Goal: Task Accomplishment & Management: Manage account settings

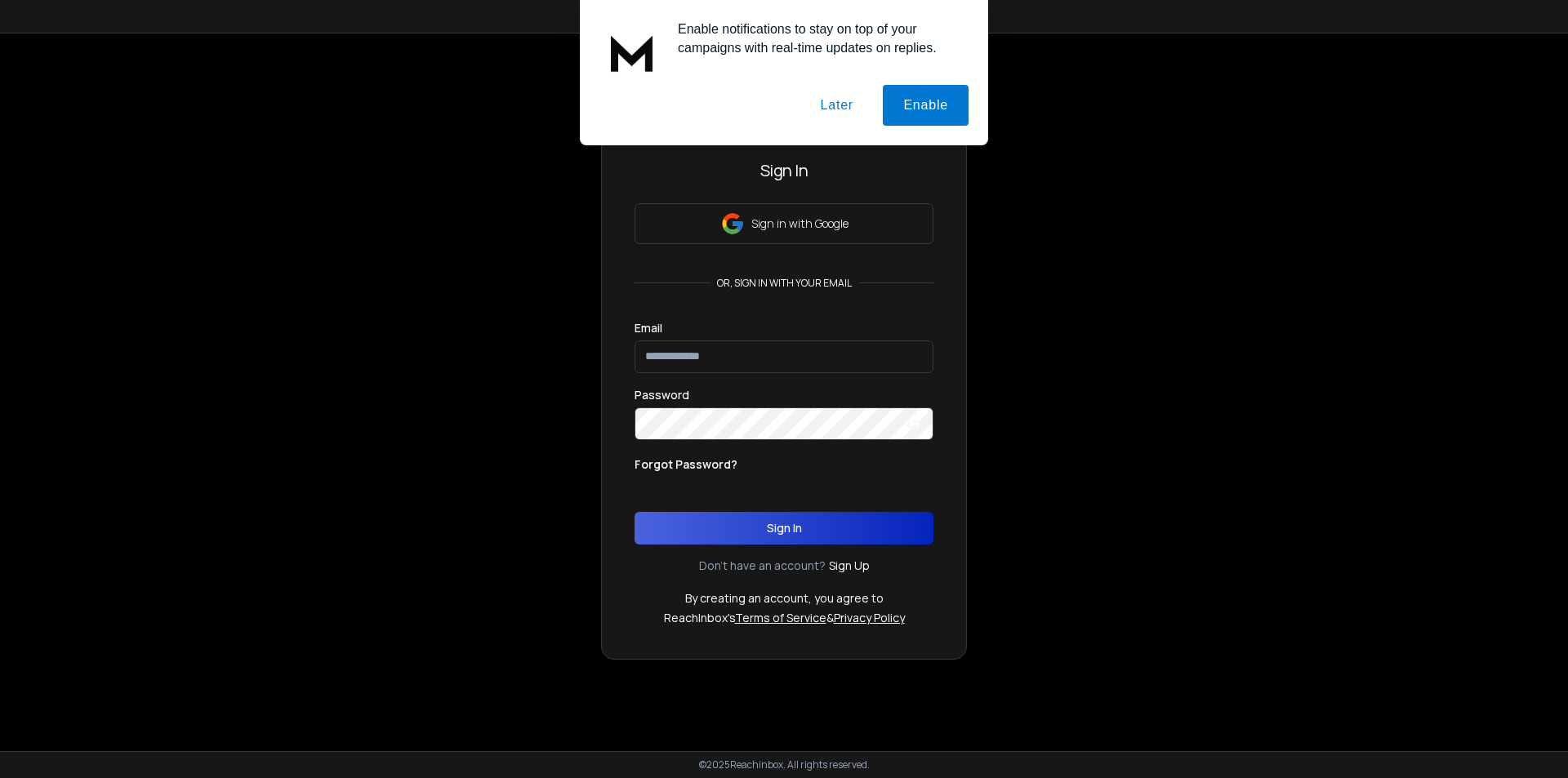
click at [676, 364] on input "email" at bounding box center [784, 357] width 299 height 33
type input "**********"
click at [853, 102] on button "Later" at bounding box center [836, 105] width 73 height 41
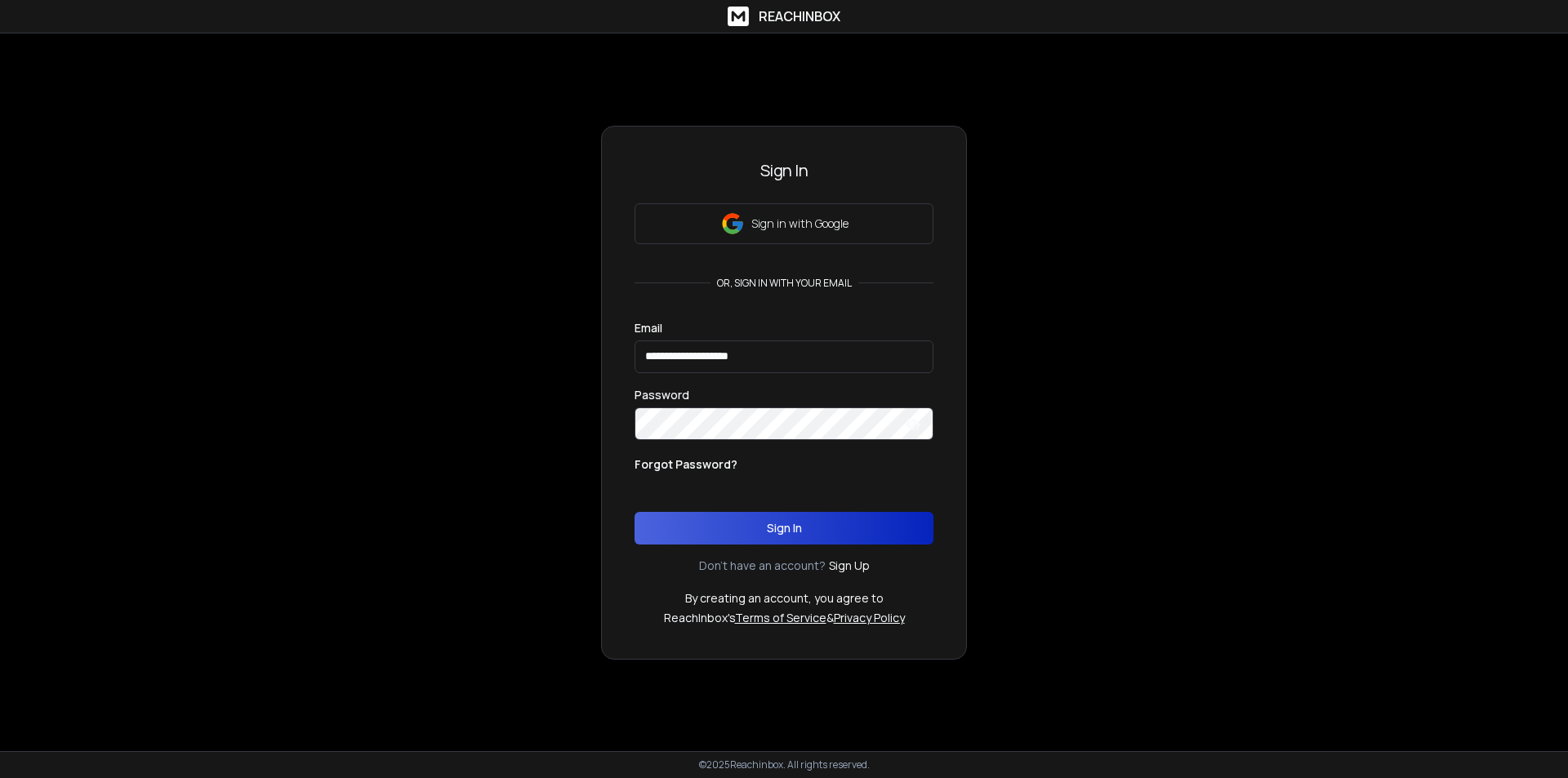
click at [912, 424] on icon at bounding box center [913, 424] width 12 height 12
click at [796, 525] on button "Sign In" at bounding box center [784, 528] width 299 height 33
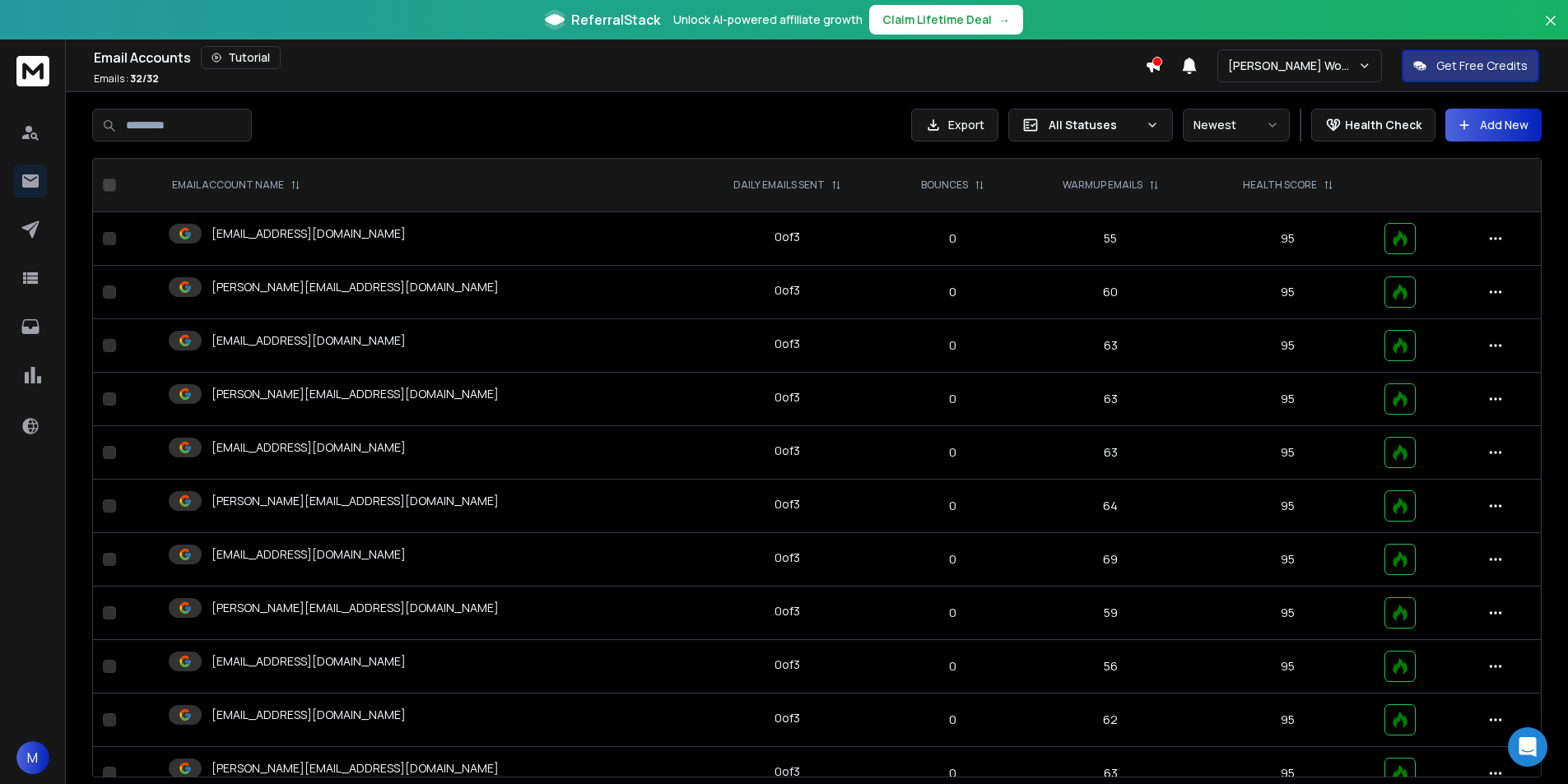
click at [1497, 128] on button "Add New" at bounding box center [1494, 125] width 96 height 33
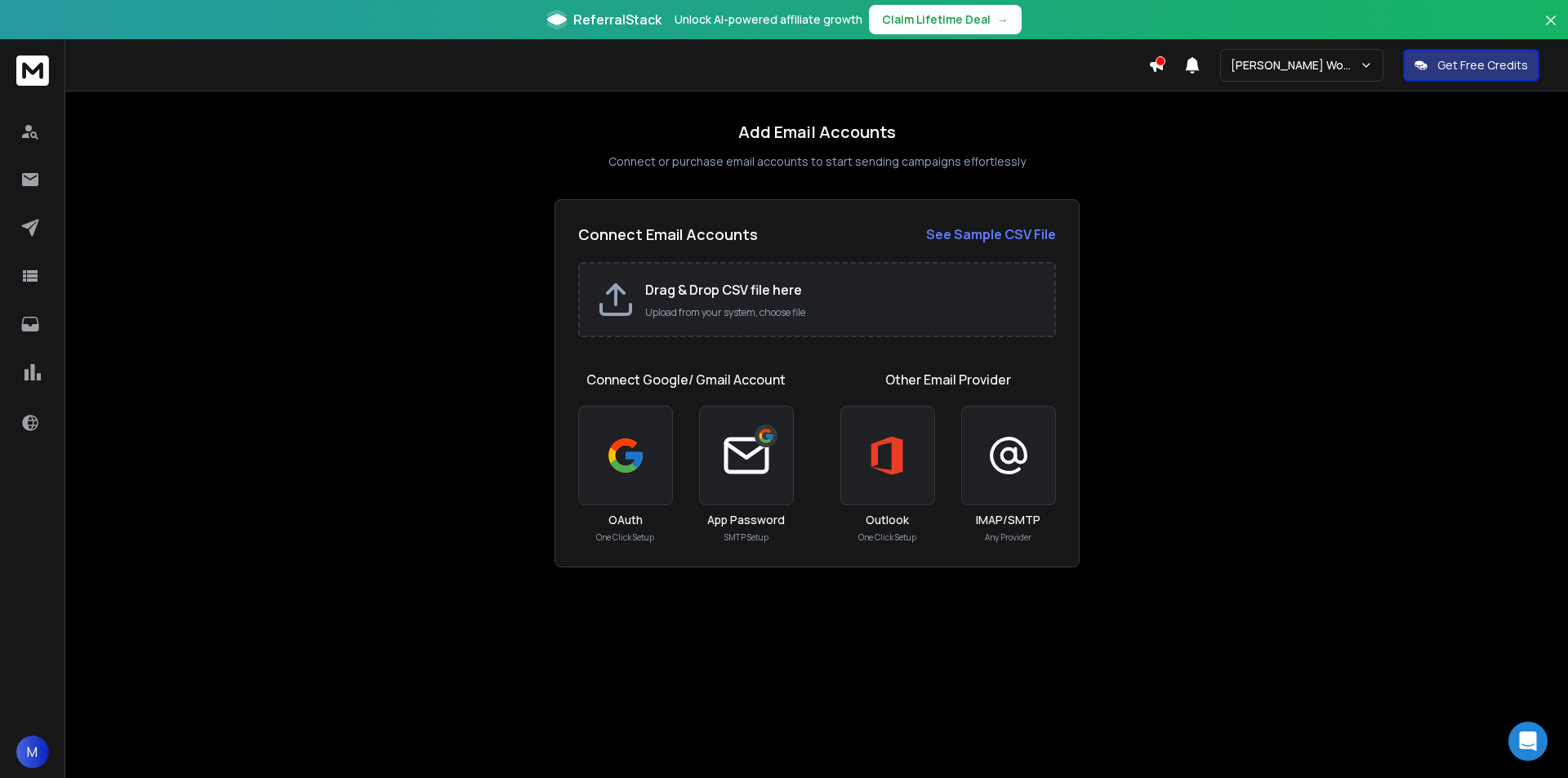
click at [900, 466] on icon at bounding box center [886, 455] width 32 height 39
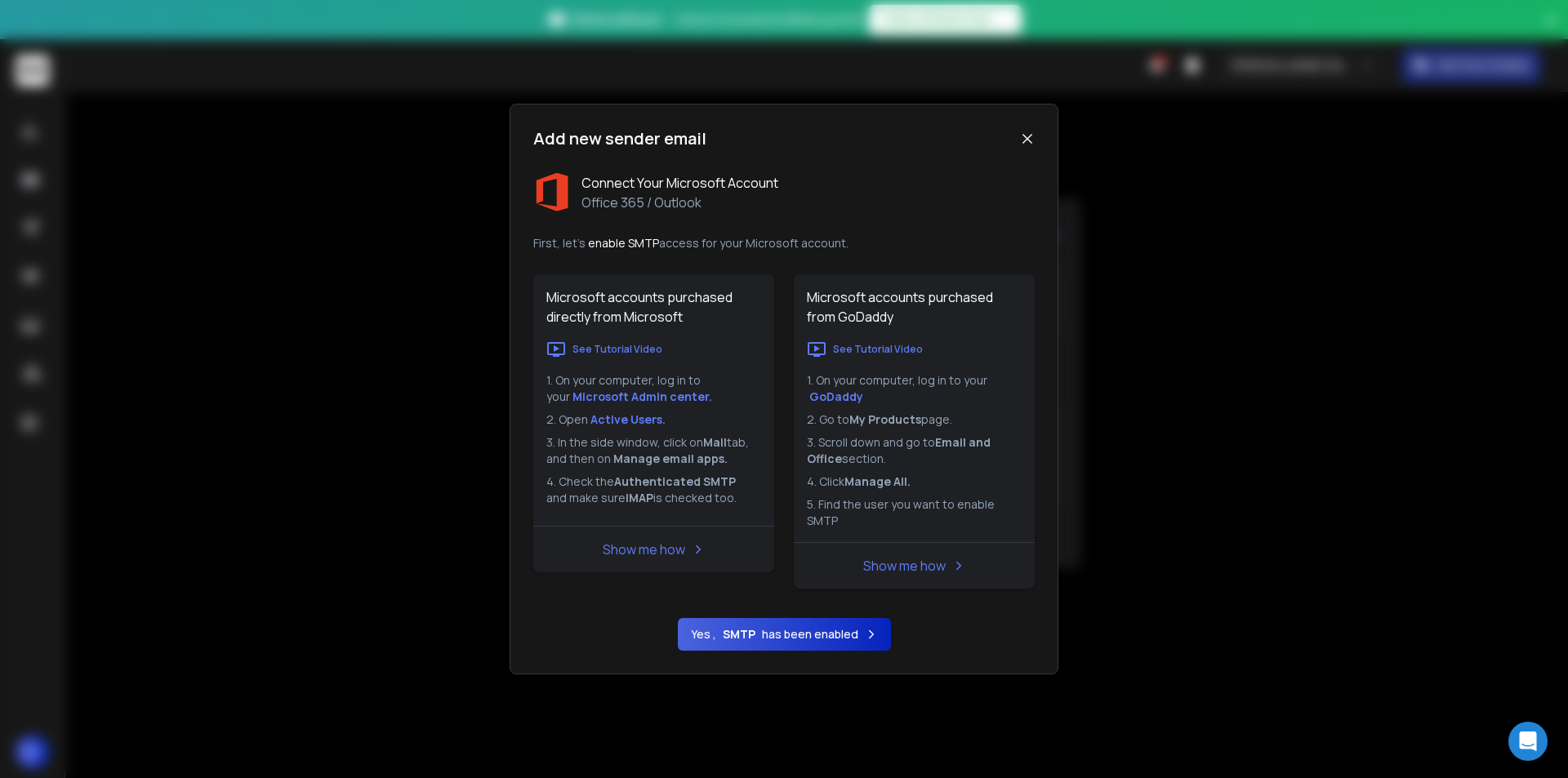
click at [802, 620] on button "Yes , SMTP has been enabled" at bounding box center [784, 635] width 214 height 33
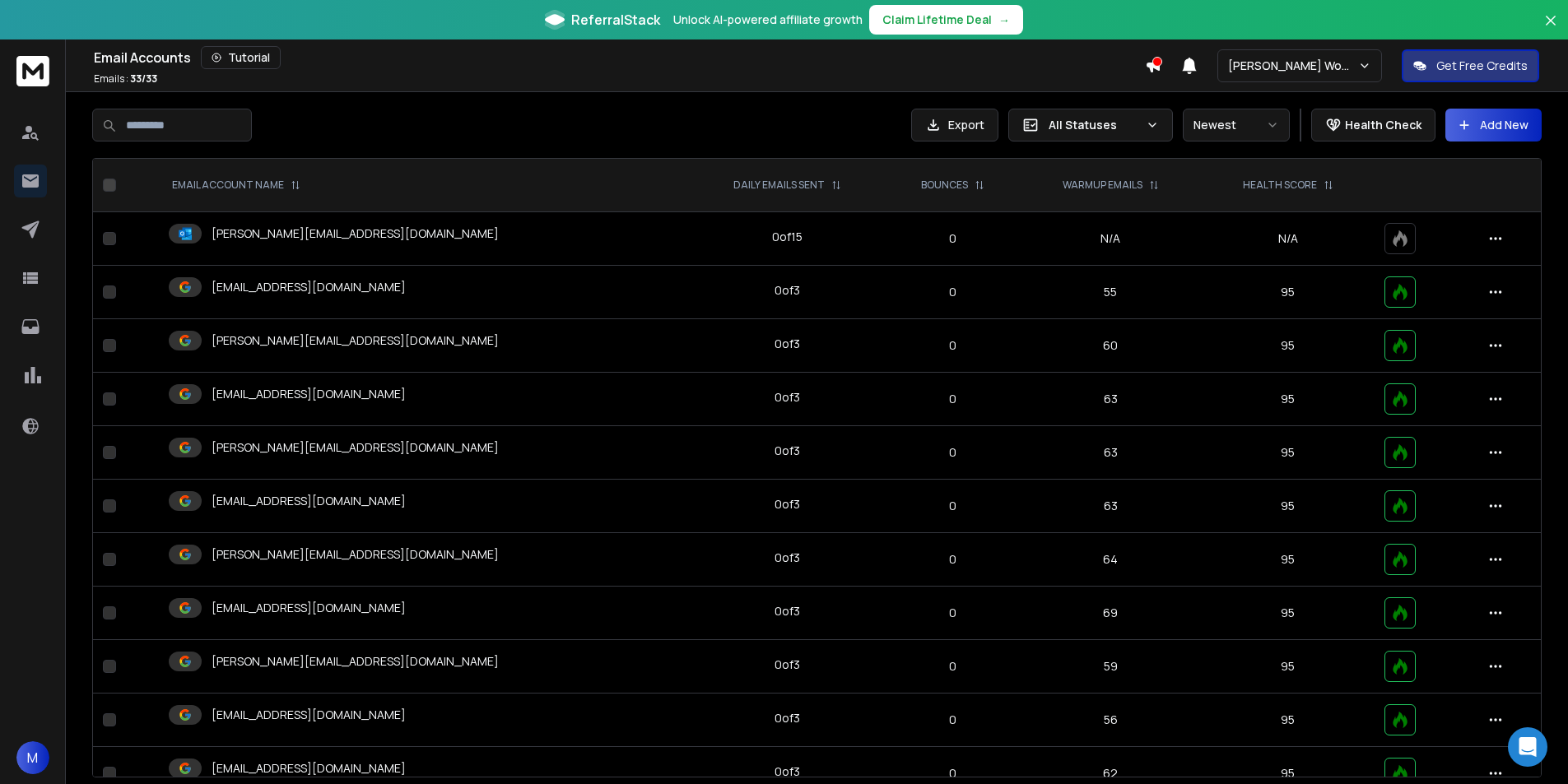
click at [1392, 243] on icon at bounding box center [1400, 238] width 17 height 17
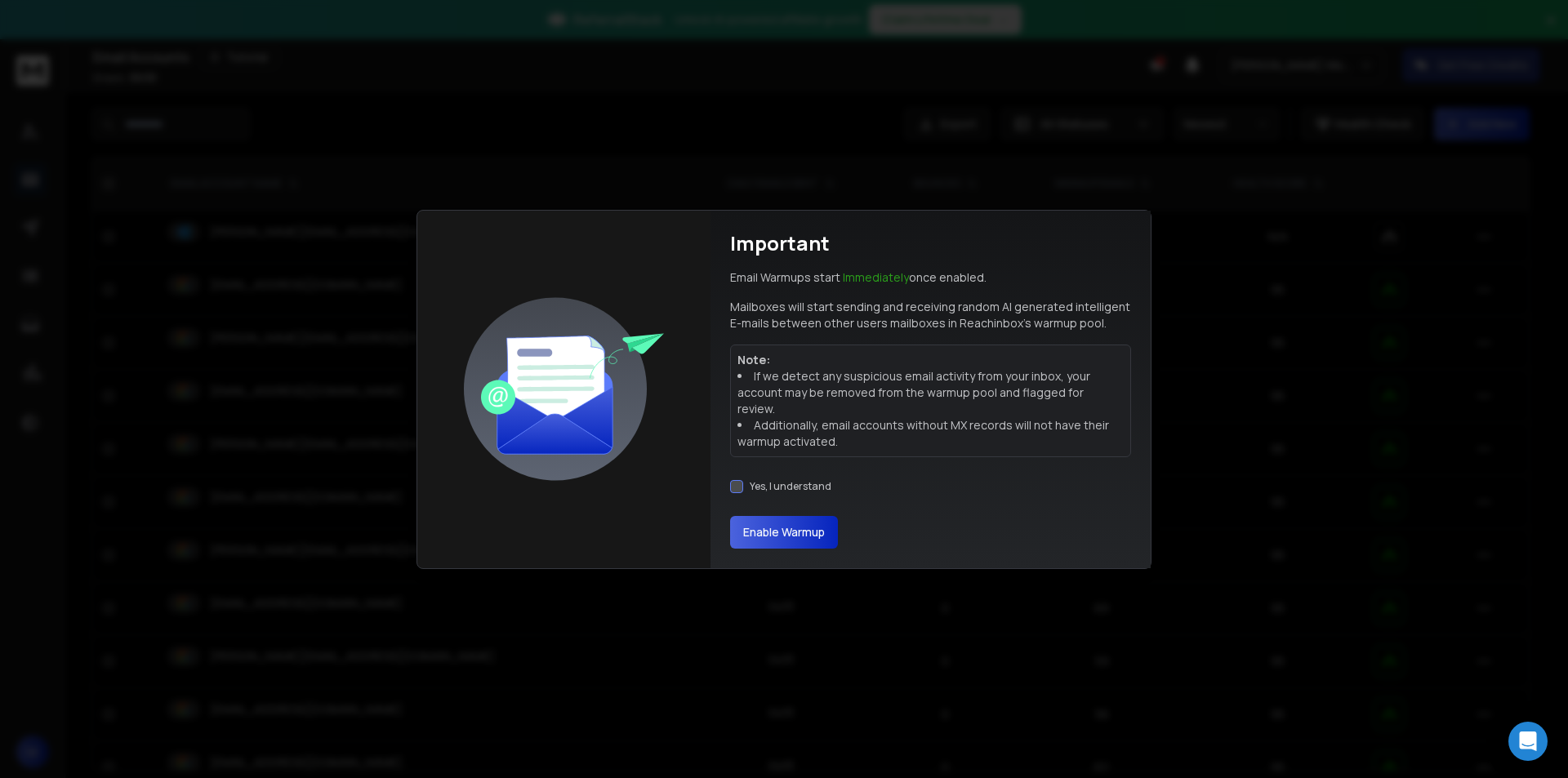
click at [741, 471] on div "Yes, I understand" at bounding box center [781, 487] width 101 height 33
click at [739, 480] on button "Yes, I understand" at bounding box center [737, 487] width 13 height 13
click at [758, 516] on button "Enable Warmup" at bounding box center [784, 532] width 108 height 33
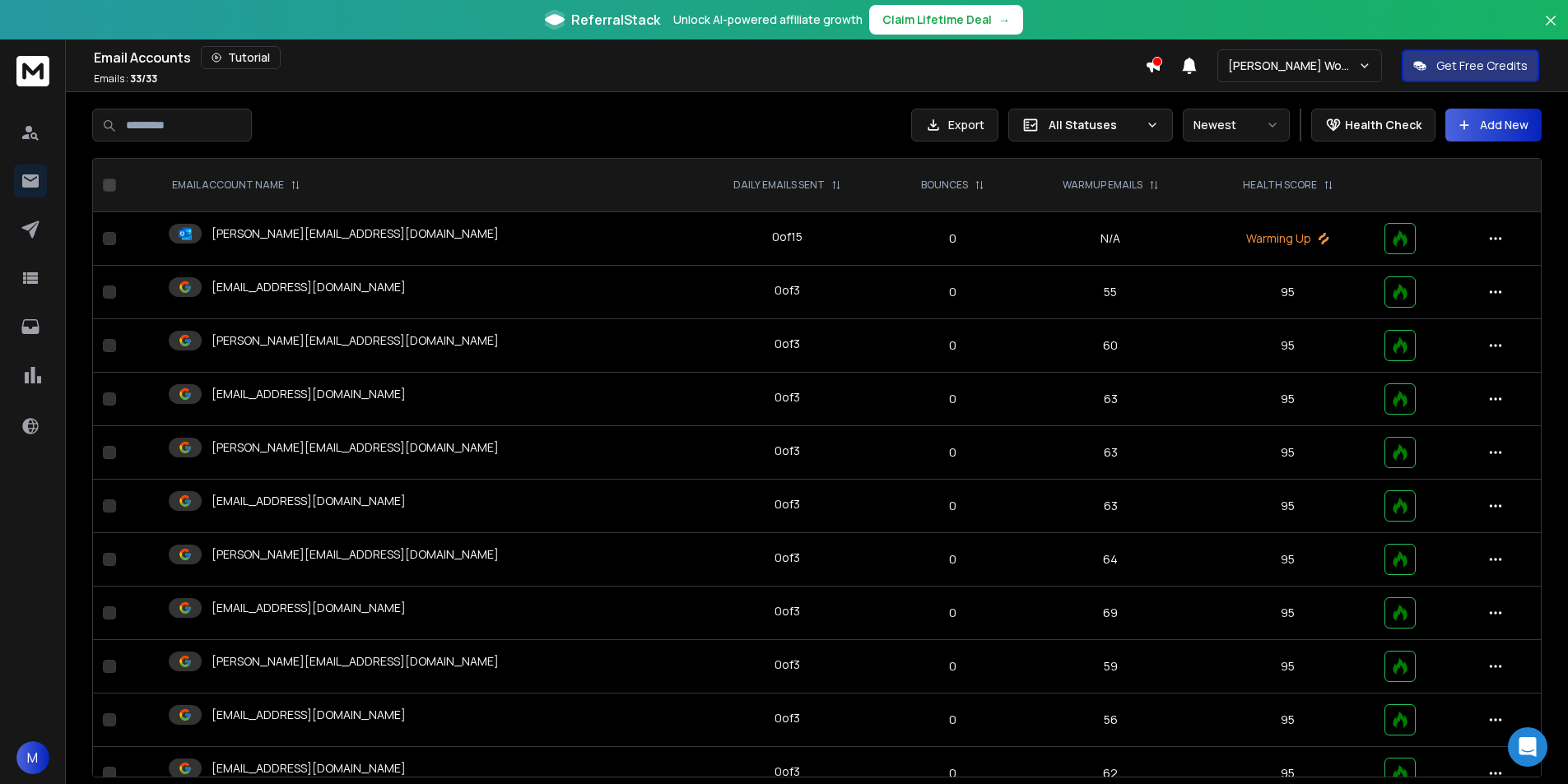
click at [1474, 130] on button "Add New" at bounding box center [1494, 125] width 96 height 33
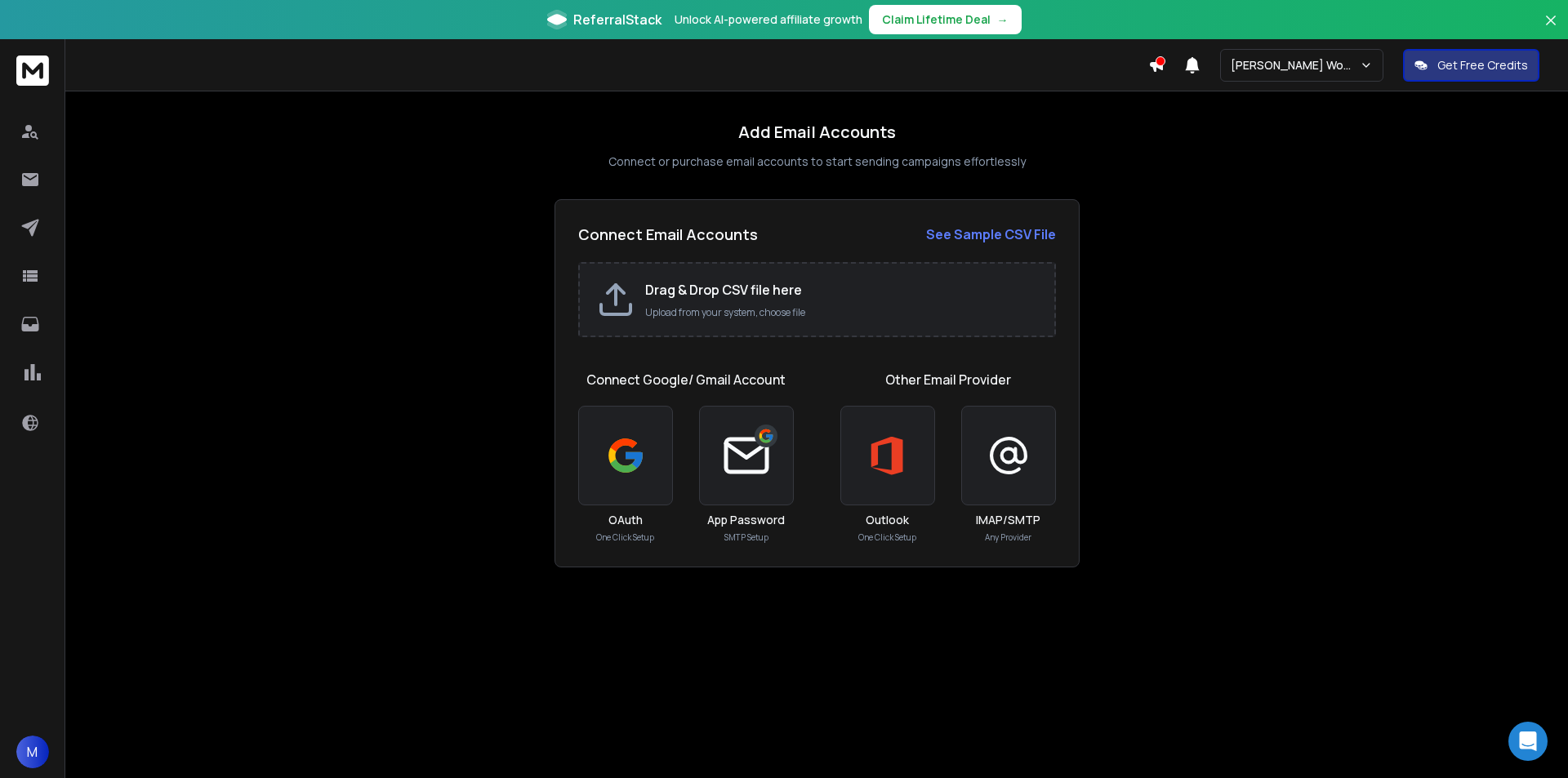
click at [888, 463] on icon at bounding box center [887, 456] width 39 height 39
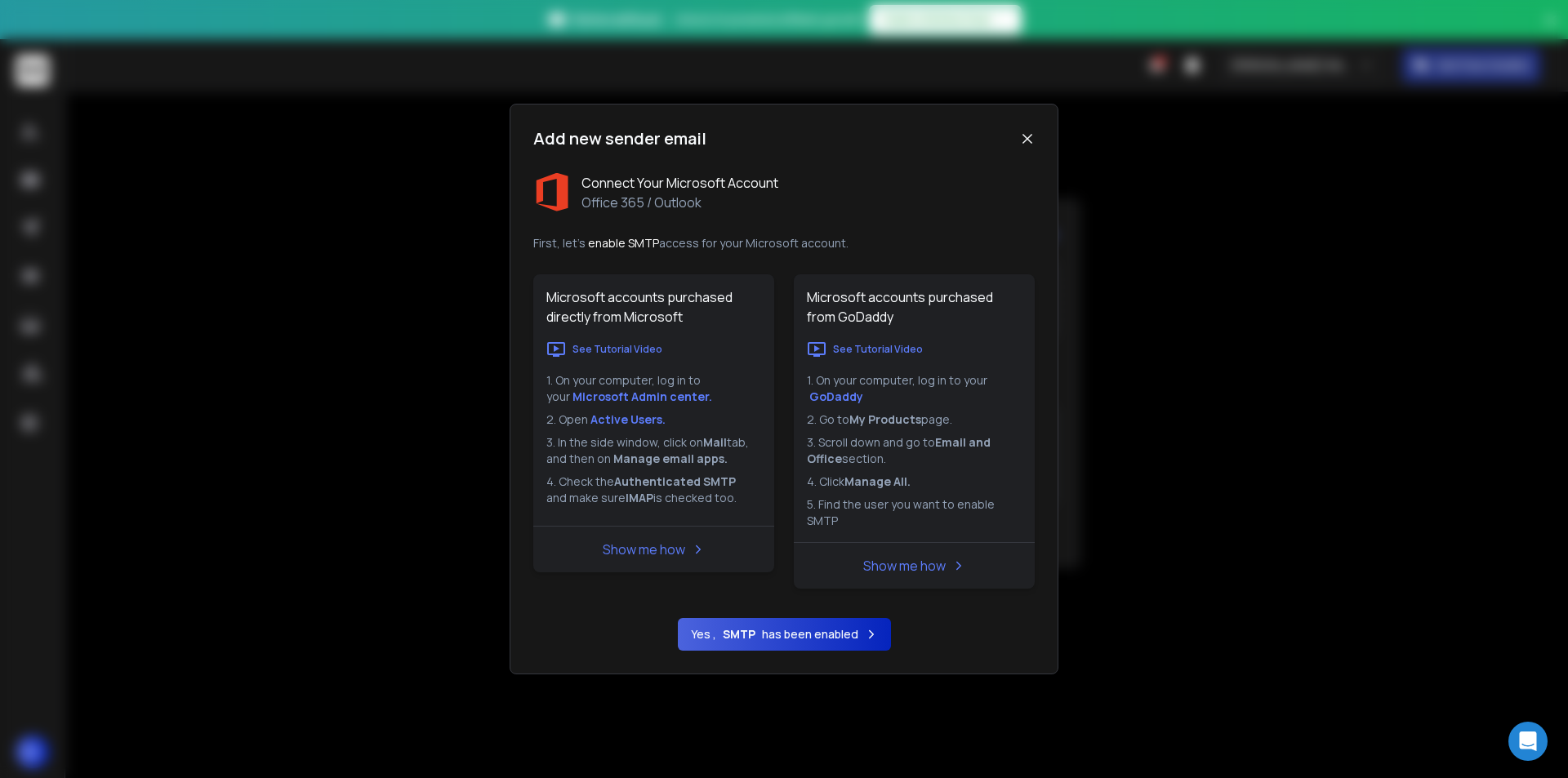
click at [792, 630] on button "Yes , SMTP has been enabled" at bounding box center [784, 635] width 214 height 33
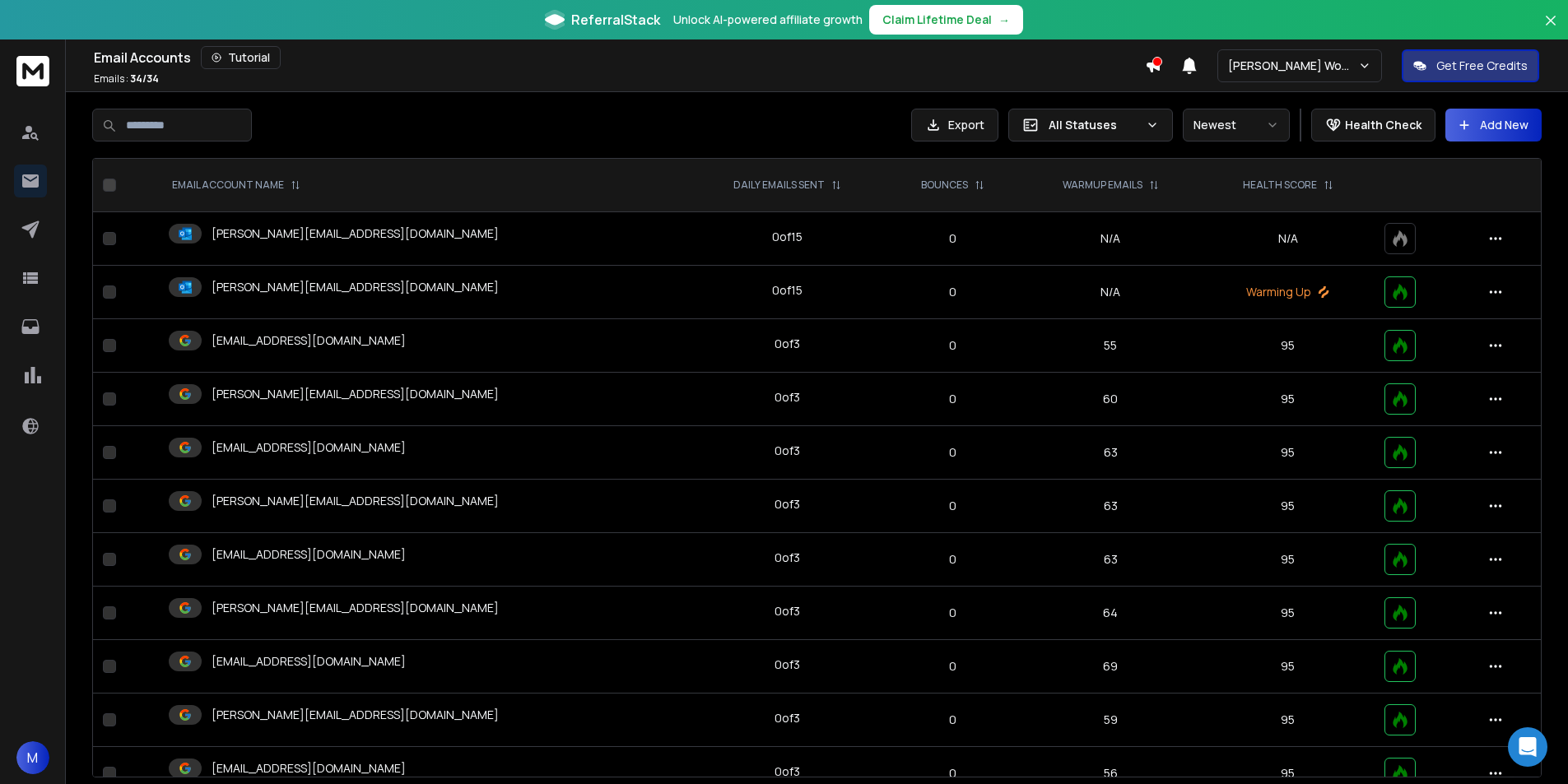
click at [1394, 237] on icon at bounding box center [1400, 238] width 14 height 17
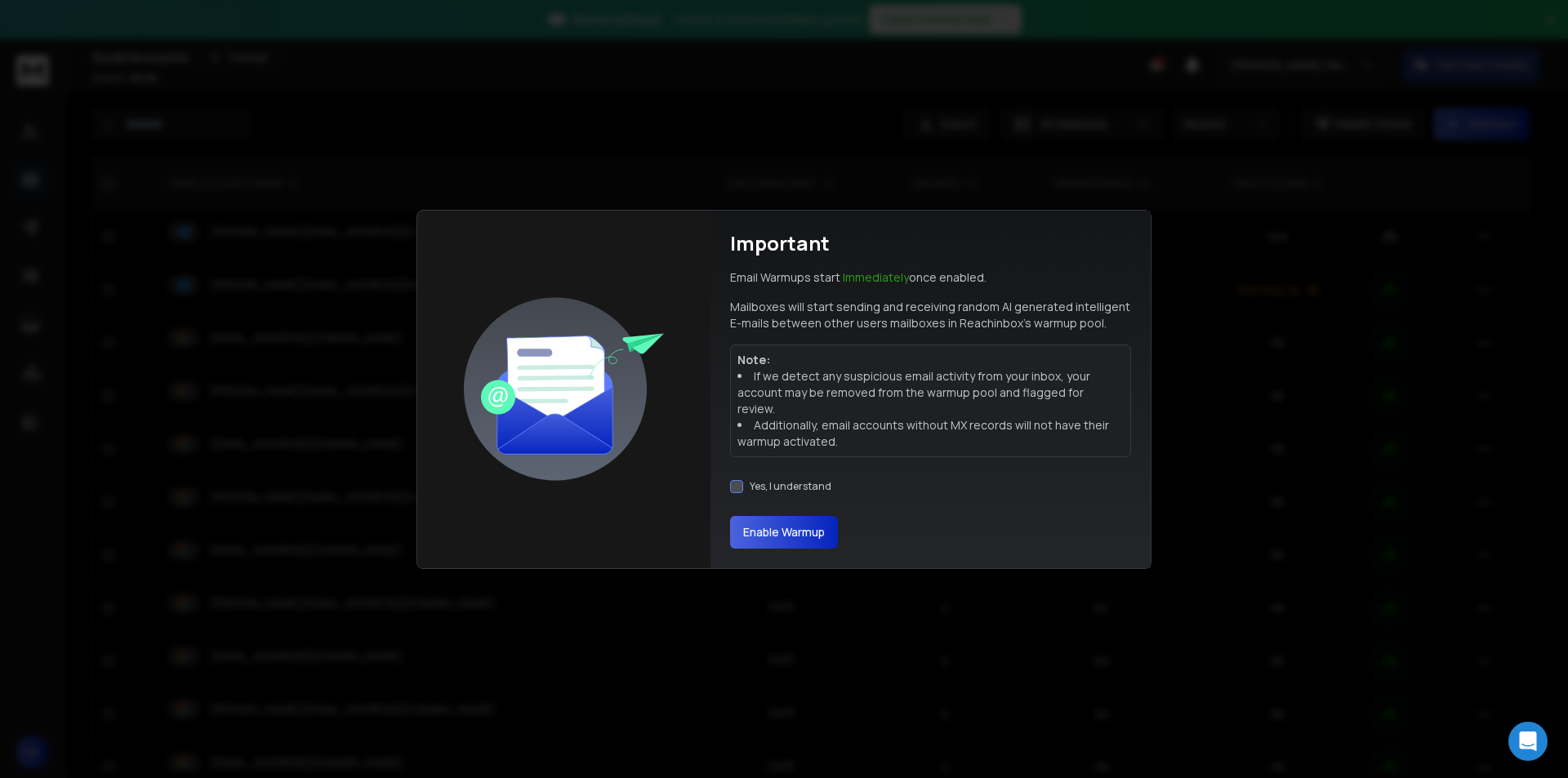
click at [737, 480] on button "Yes, I understand" at bounding box center [737, 487] width 13 height 13
click at [756, 516] on button "Enable Warmup" at bounding box center [784, 532] width 108 height 33
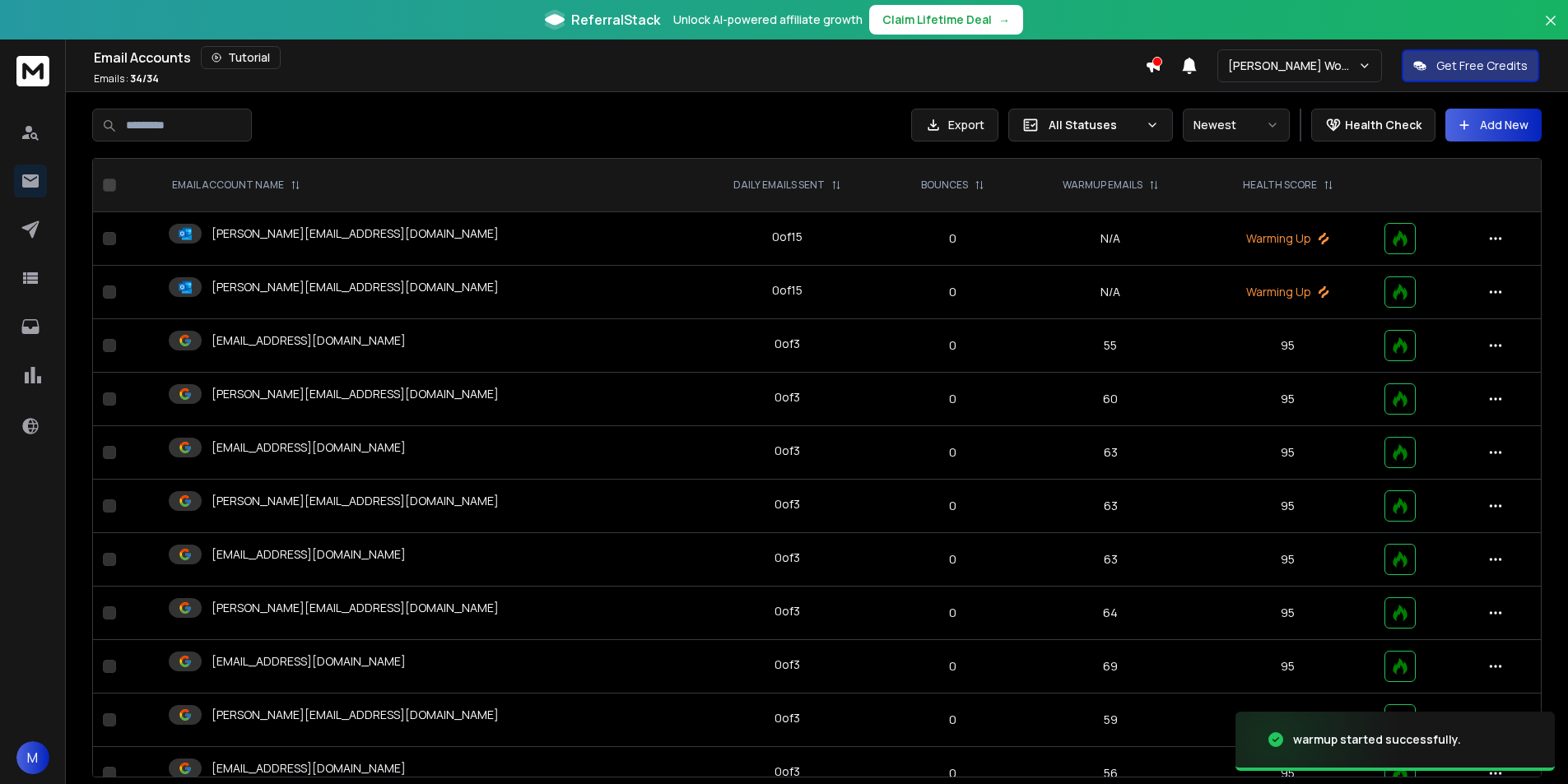
click at [1467, 133] on button "Add New" at bounding box center [1494, 125] width 96 height 33
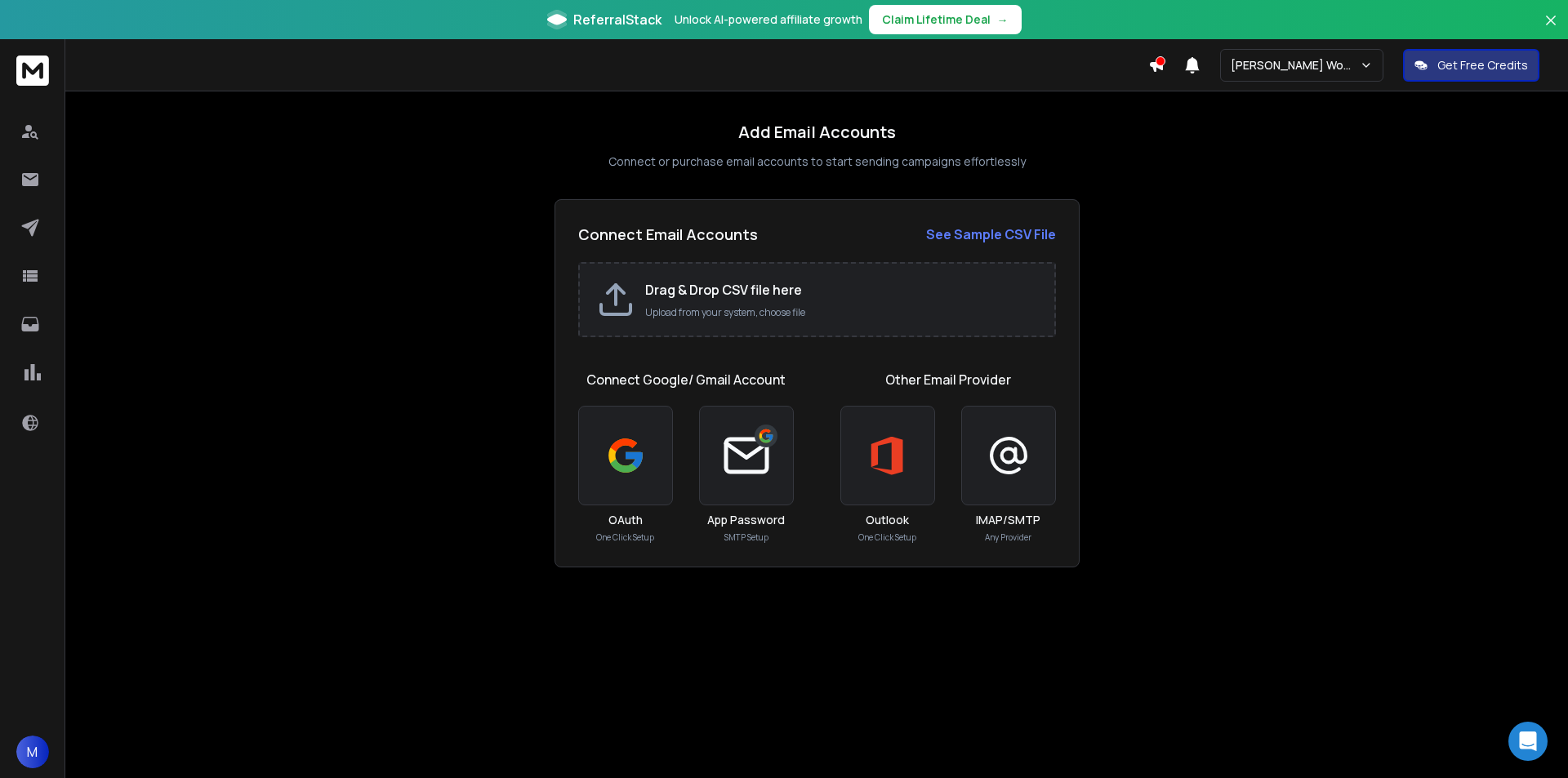
click at [894, 467] on icon at bounding box center [886, 455] width 32 height 39
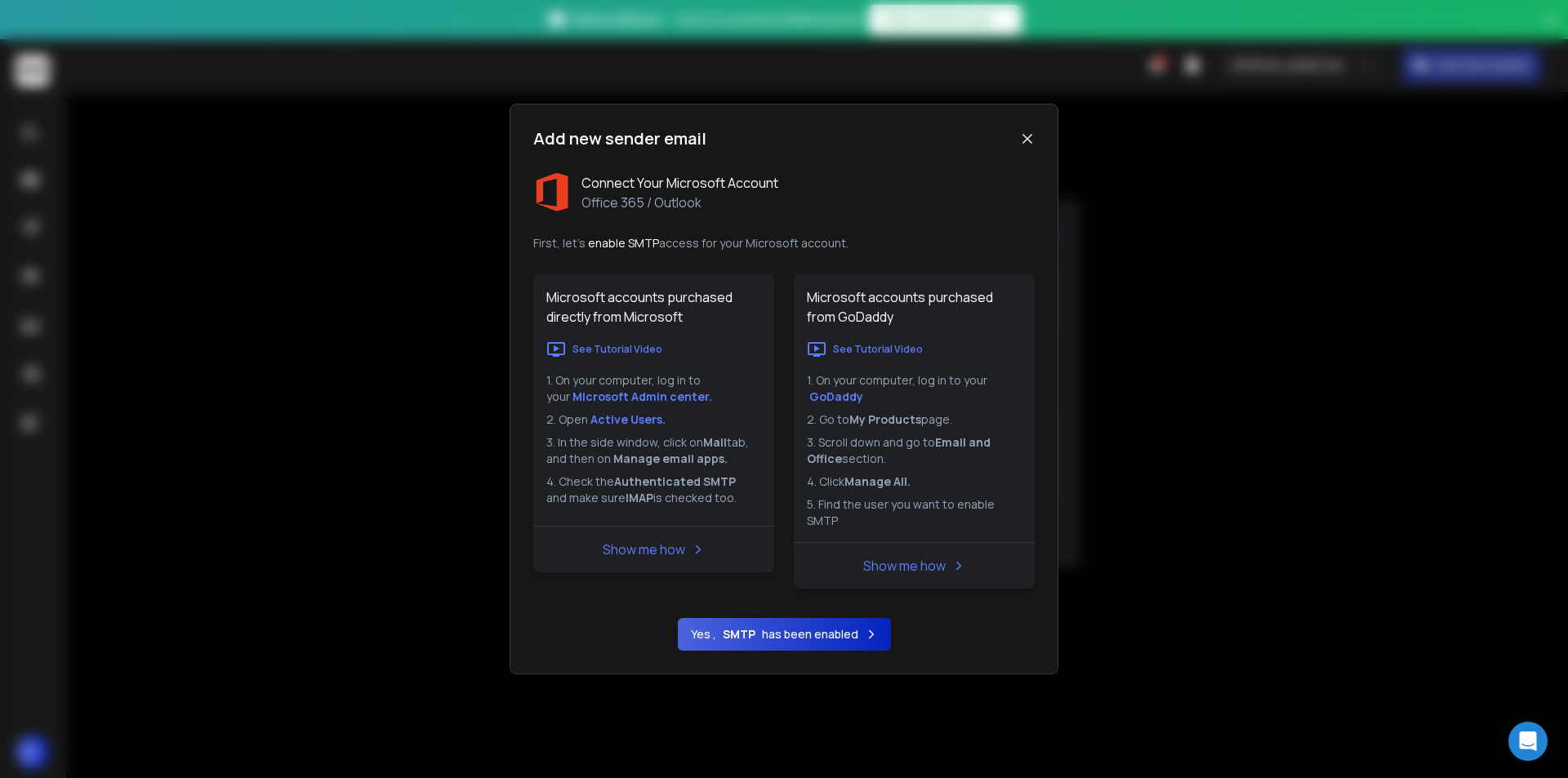
click at [748, 631] on b "SMTP" at bounding box center [739, 635] width 33 height 16
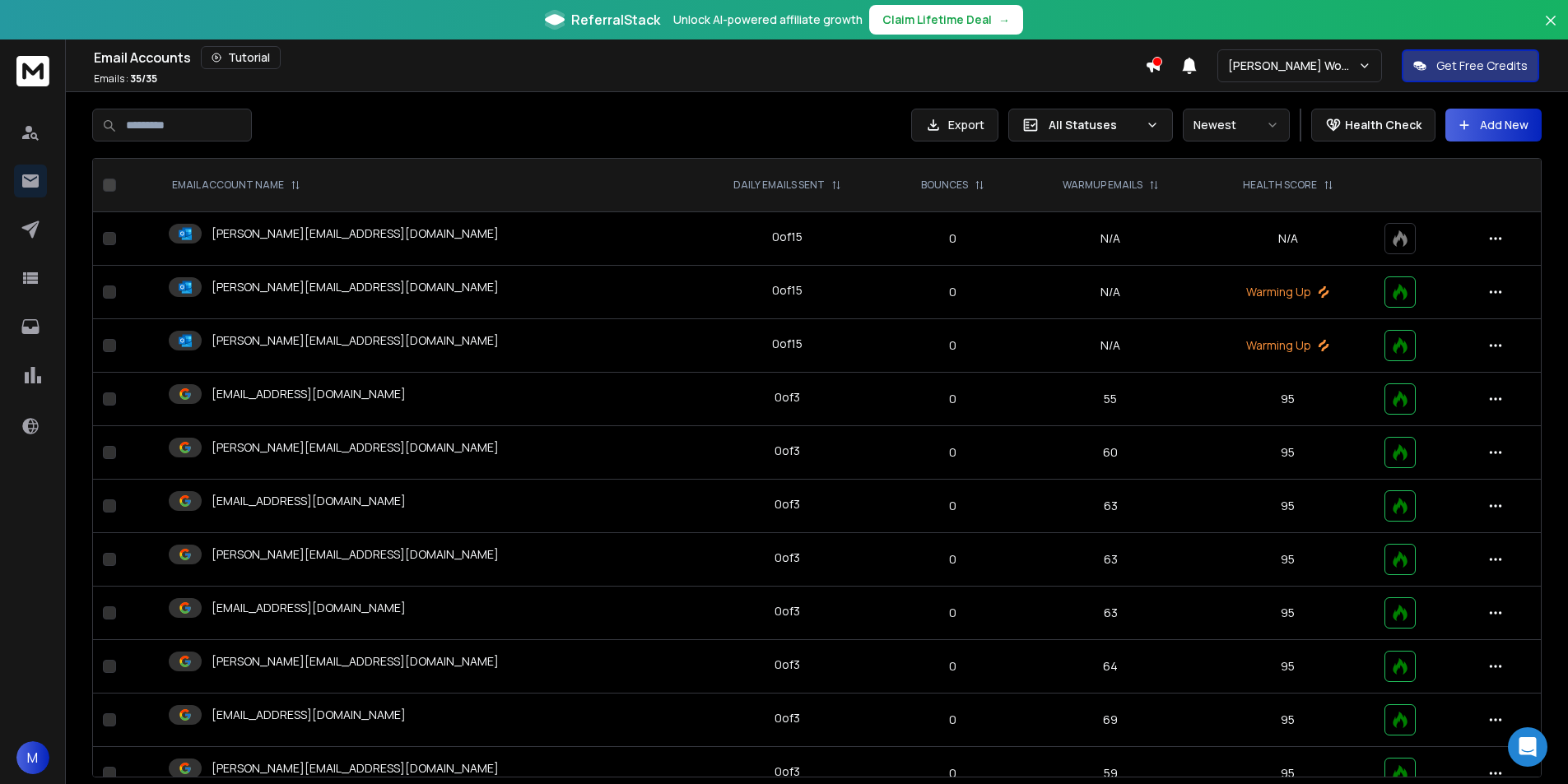
click at [1392, 242] on icon at bounding box center [1400, 238] width 17 height 17
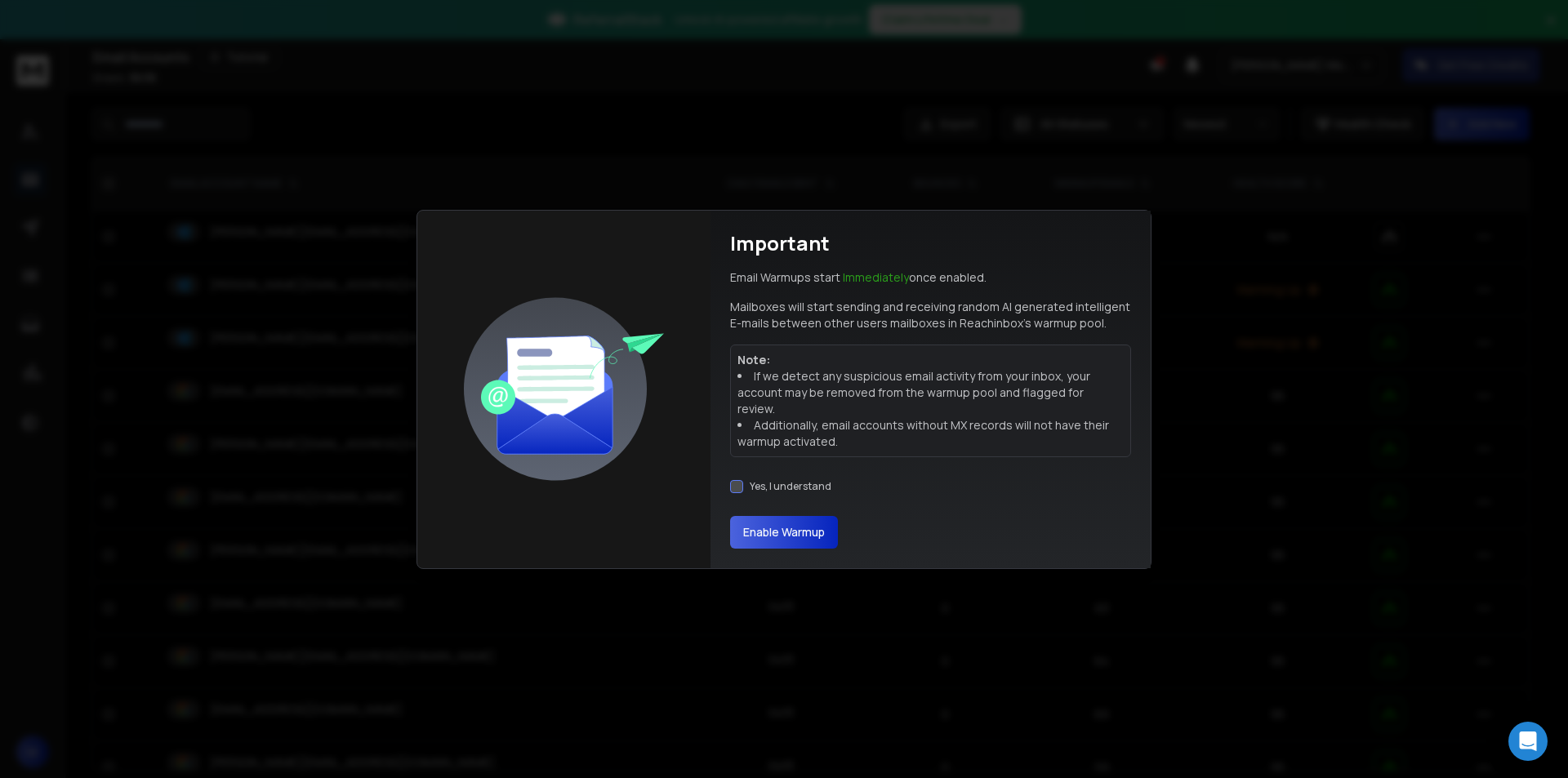
click at [741, 471] on div "Yes, I understand" at bounding box center [781, 487] width 101 height 33
click at [736, 480] on button "Yes, I understand" at bounding box center [737, 487] width 13 height 13
click at [756, 527] on button "Enable Warmup" at bounding box center [784, 532] width 108 height 33
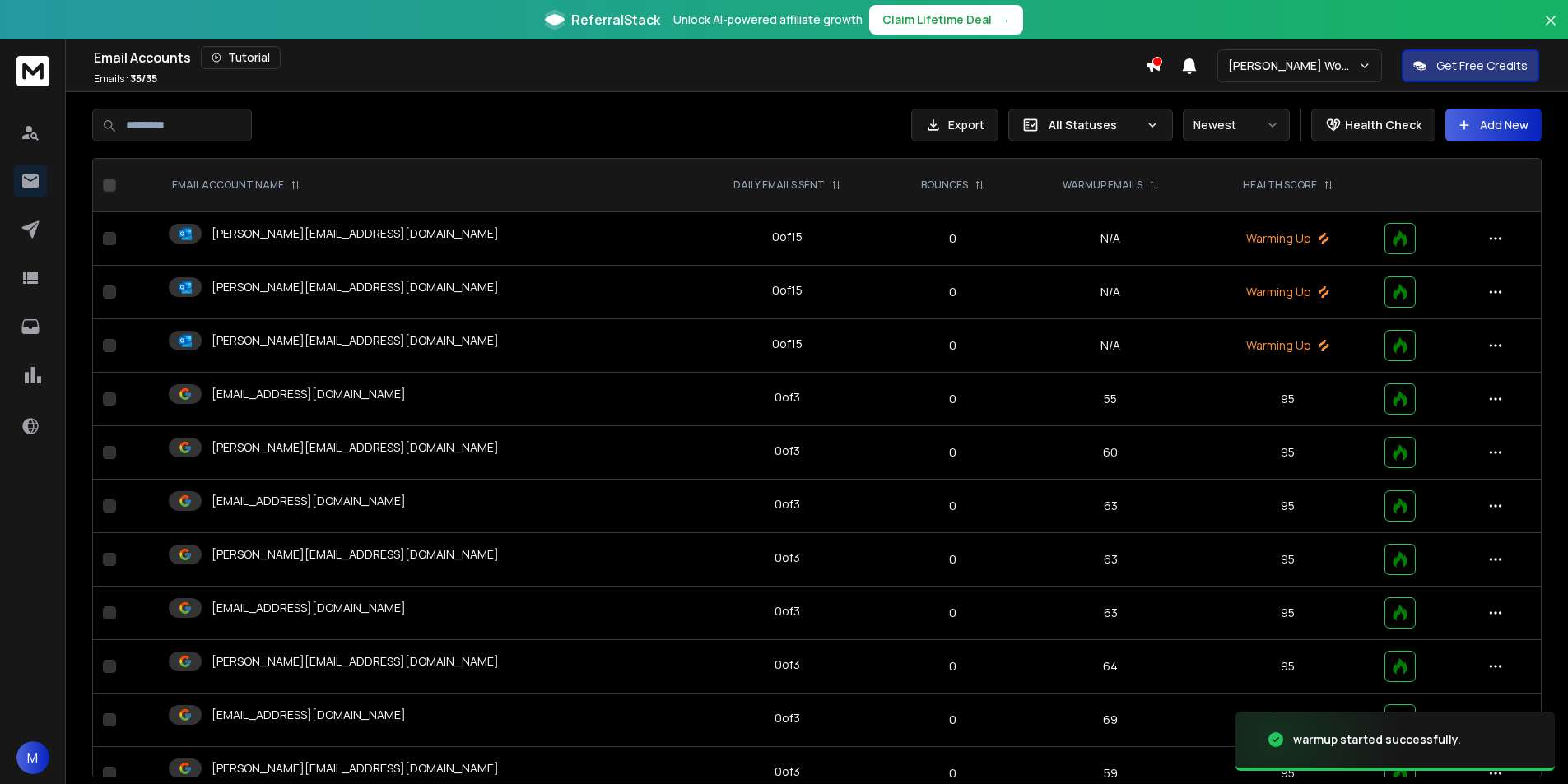
click at [1467, 132] on button "Add New" at bounding box center [1494, 125] width 96 height 33
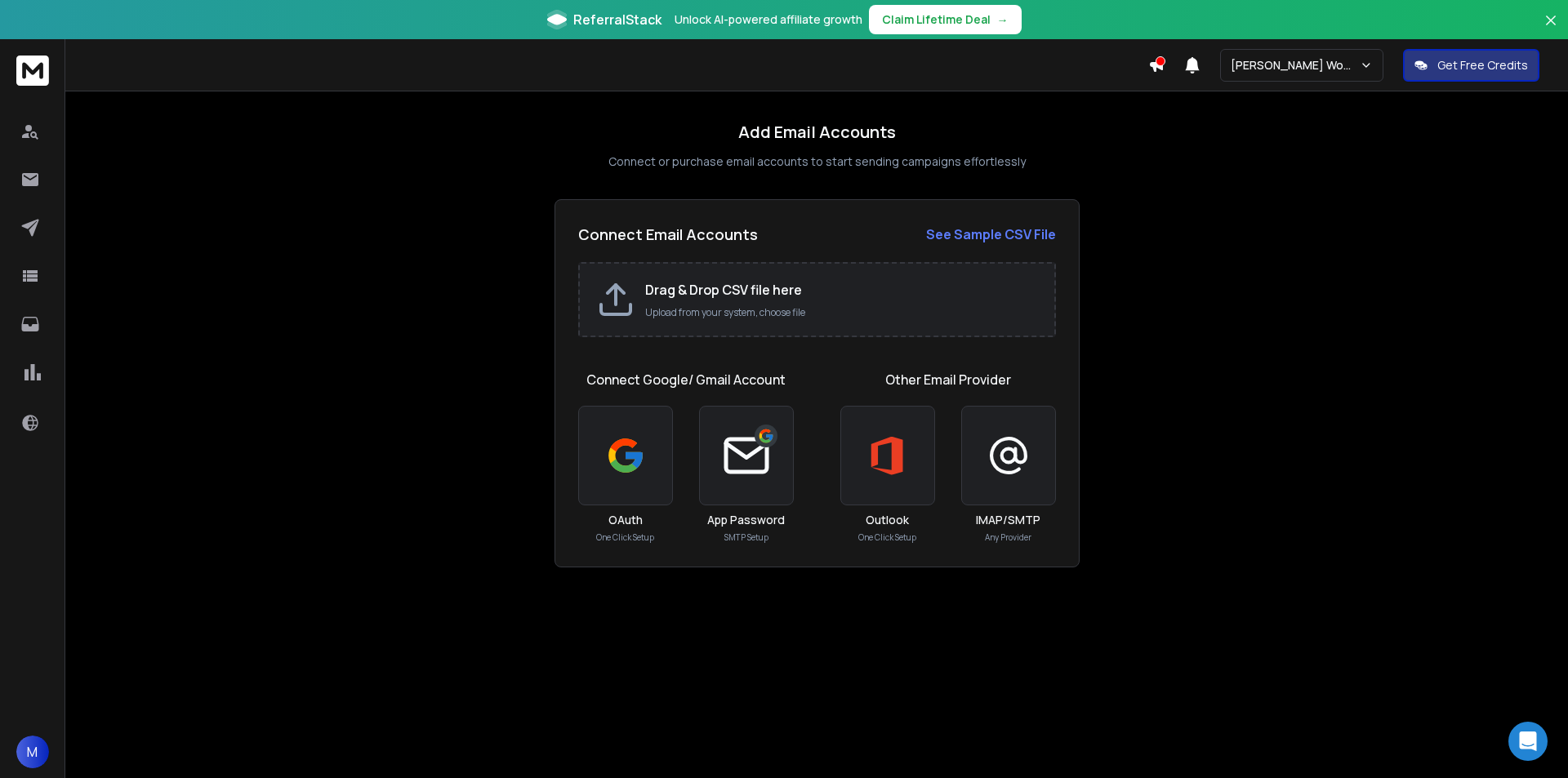
click at [872, 480] on div at bounding box center [887, 455] width 95 height 100
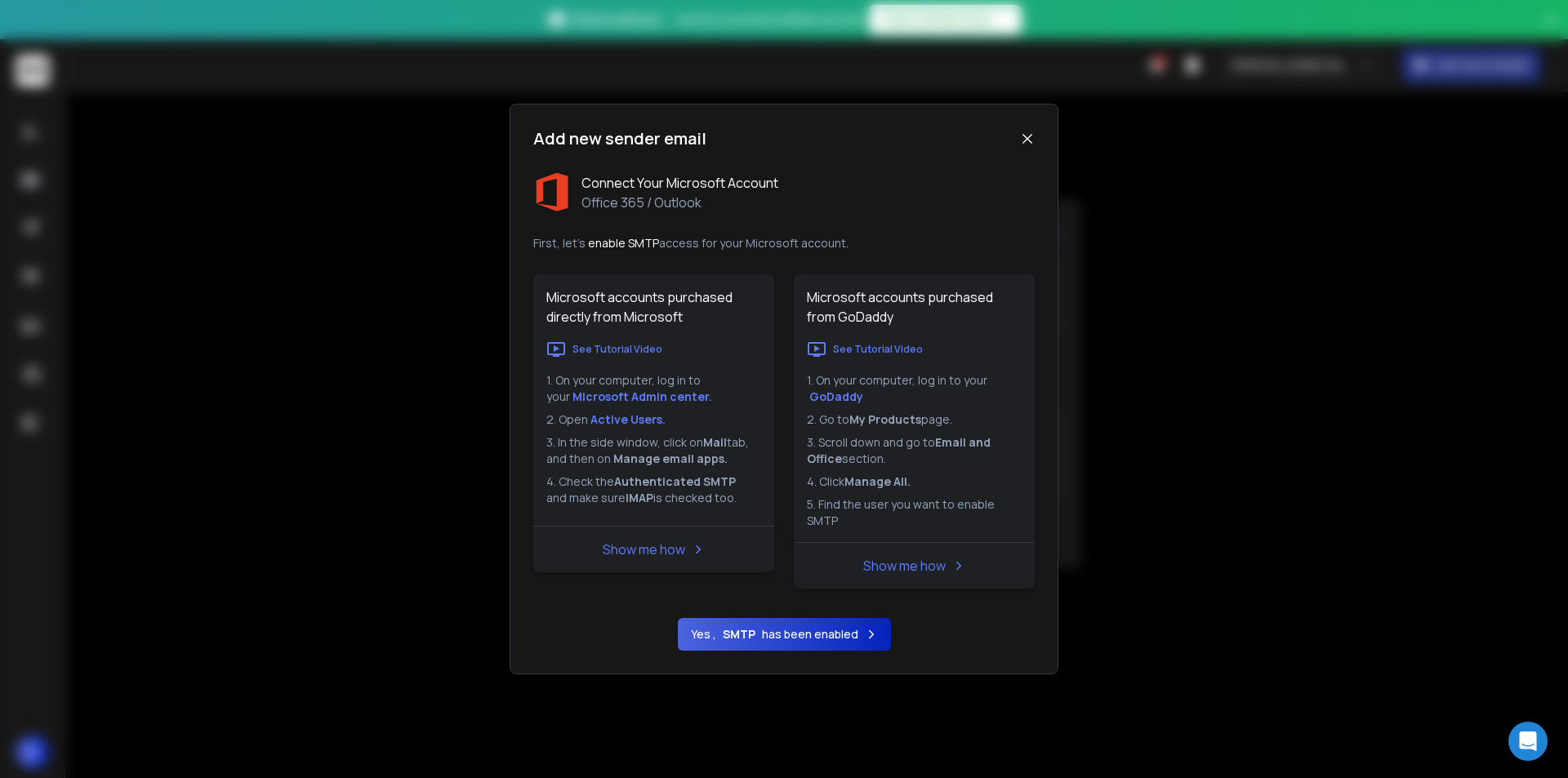
click at [767, 618] on button "Yes , SMTP has been enabled" at bounding box center [784, 635] width 214 height 33
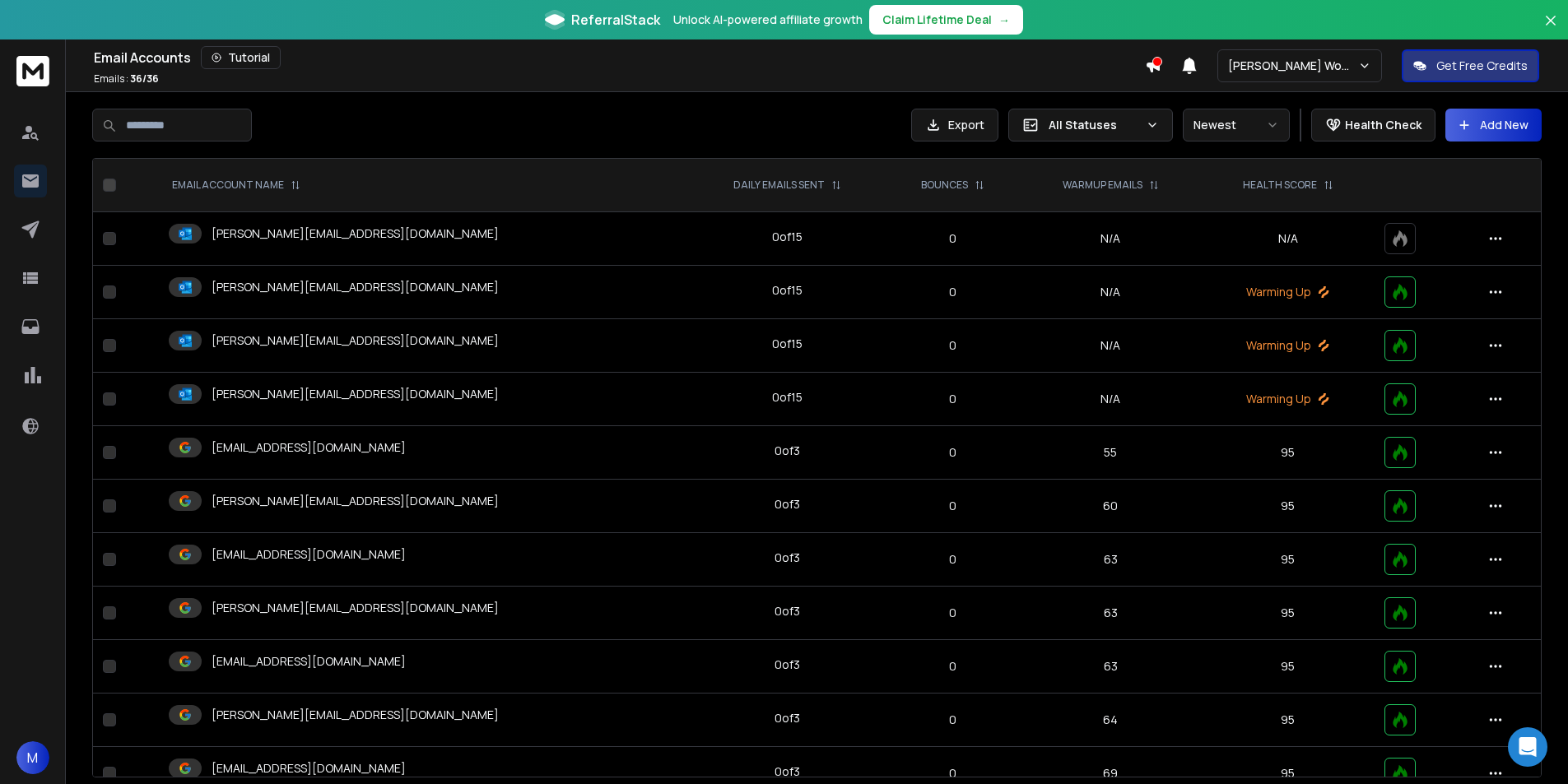
click at [1394, 244] on icon at bounding box center [1400, 238] width 14 height 17
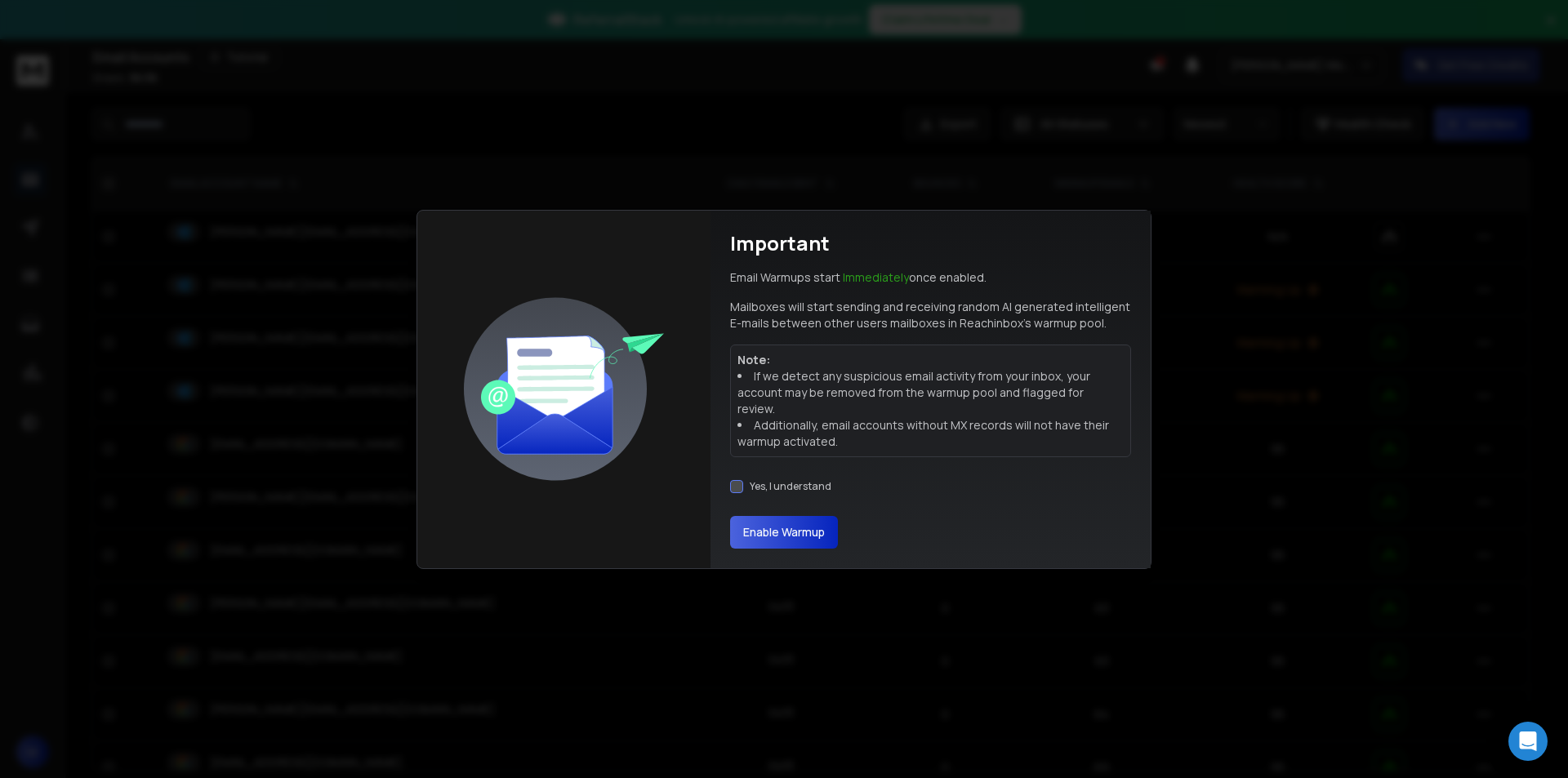
click at [740, 480] on button "Yes, I understand" at bounding box center [737, 487] width 13 height 13
click at [769, 521] on button "Enable Warmup" at bounding box center [784, 532] width 108 height 33
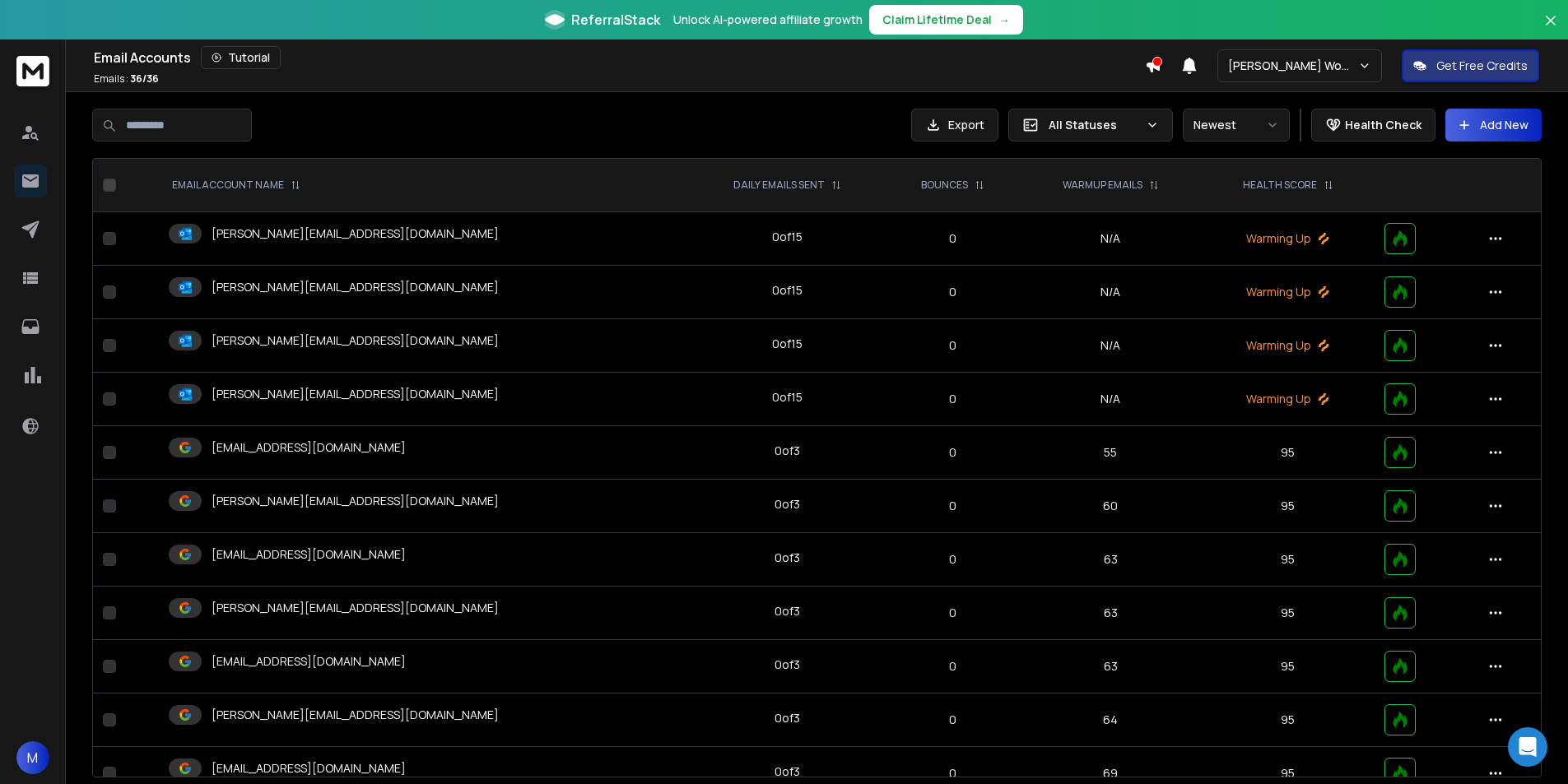
click at [1467, 113] on button "Add New" at bounding box center [1494, 125] width 96 height 33
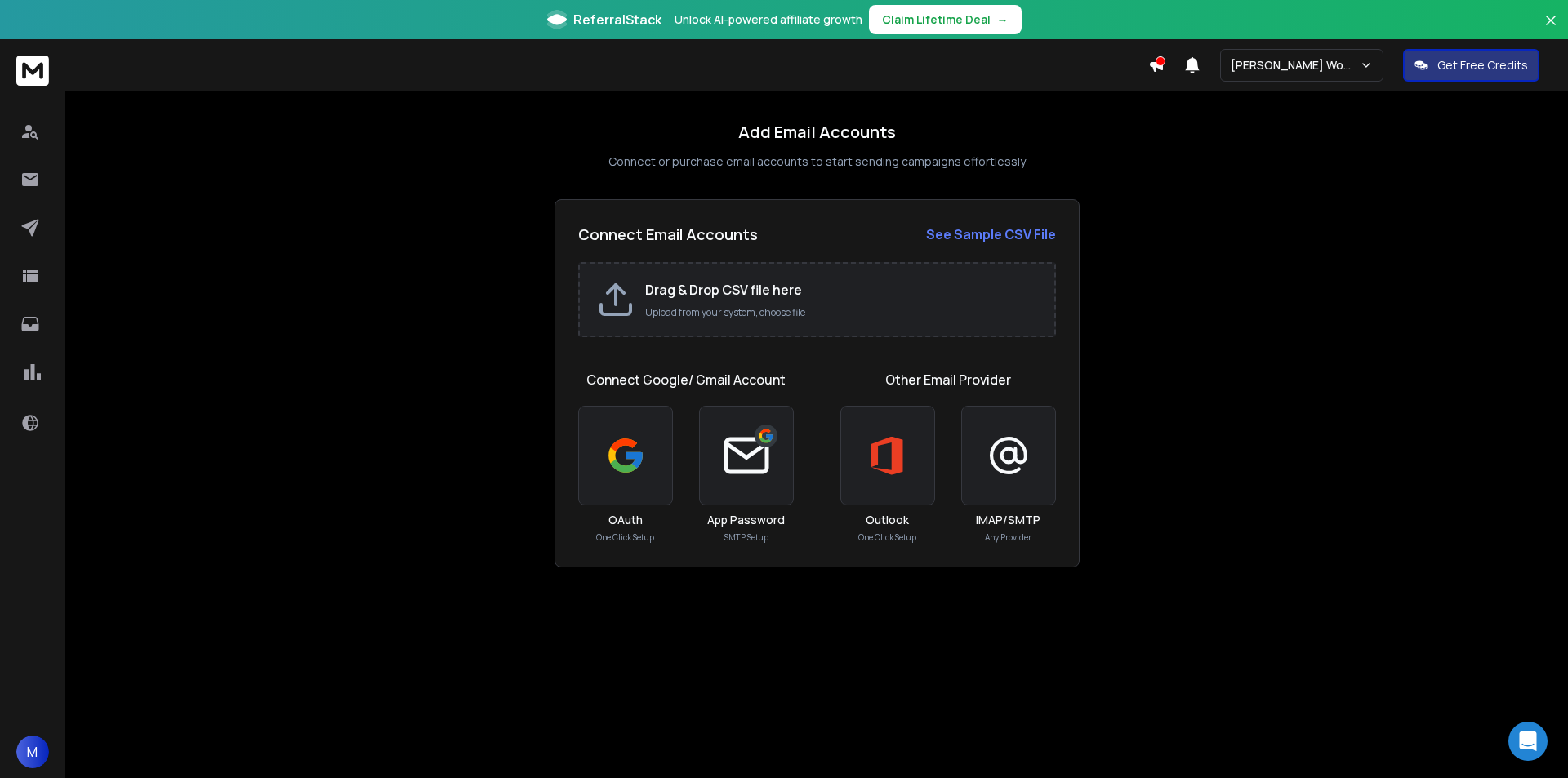
click at [890, 465] on icon at bounding box center [887, 456] width 39 height 39
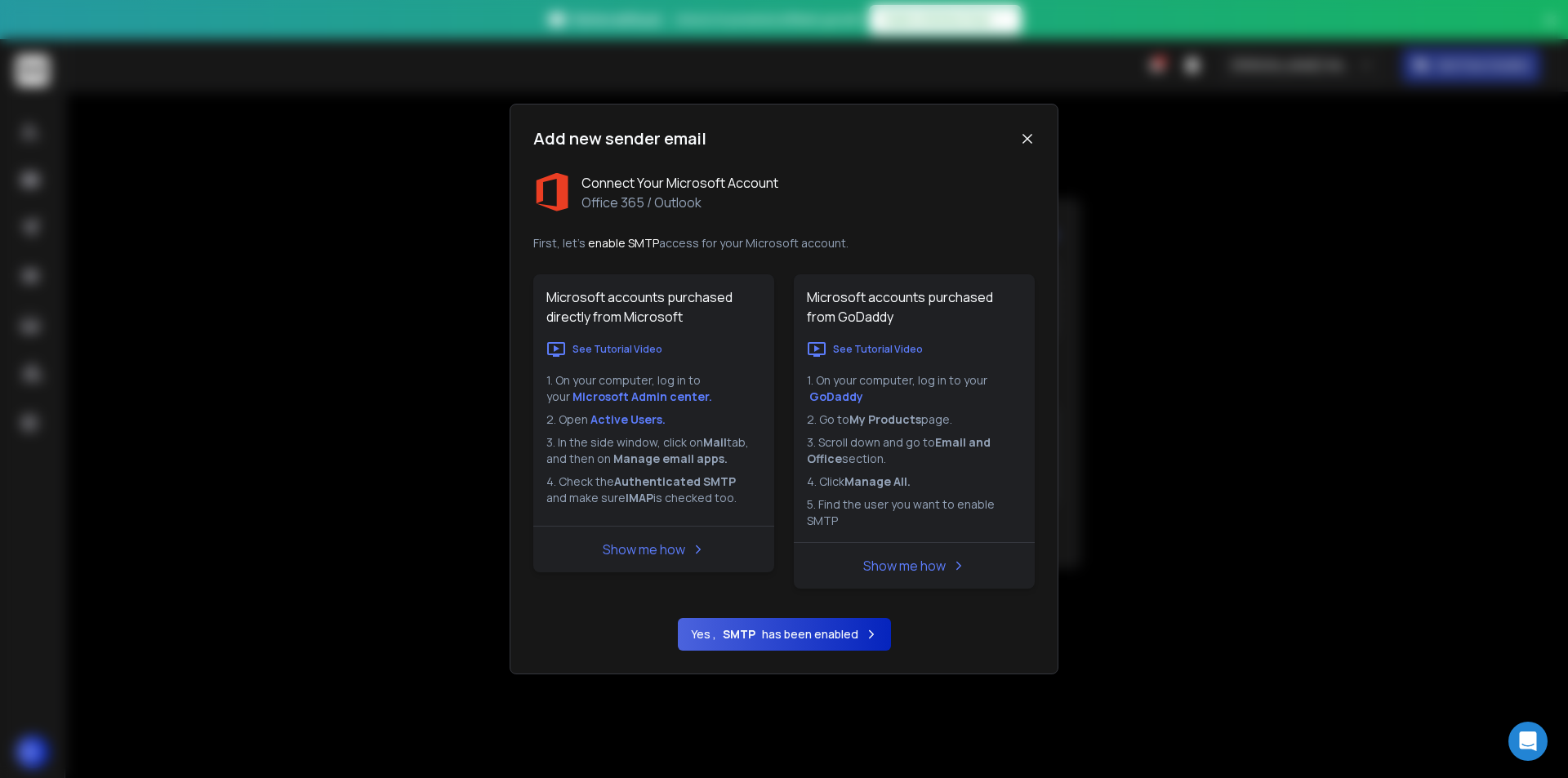
click at [747, 626] on b "SMTP" at bounding box center [739, 635] width 33 height 16
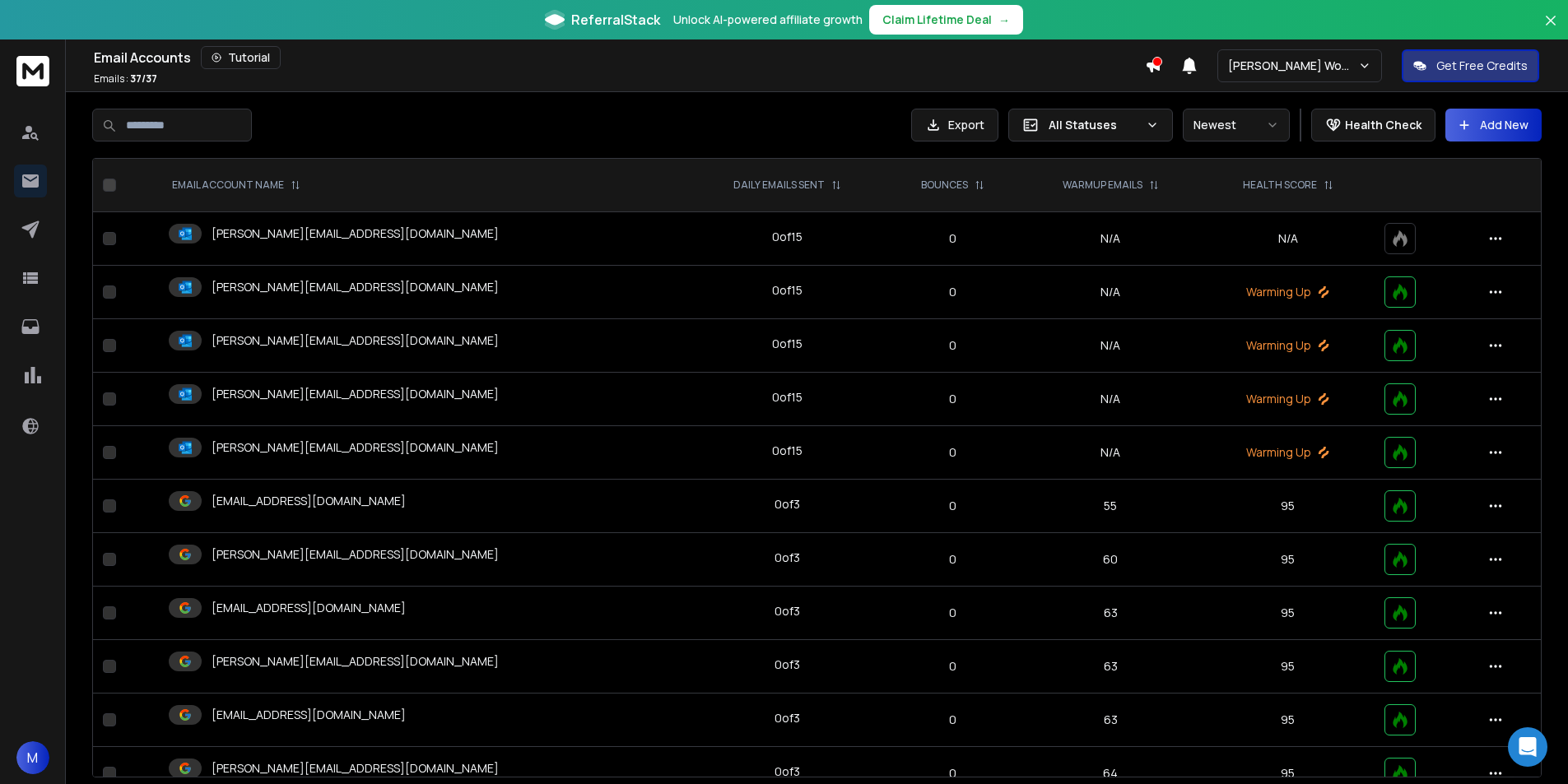
click at [1394, 243] on icon at bounding box center [1400, 238] width 14 height 17
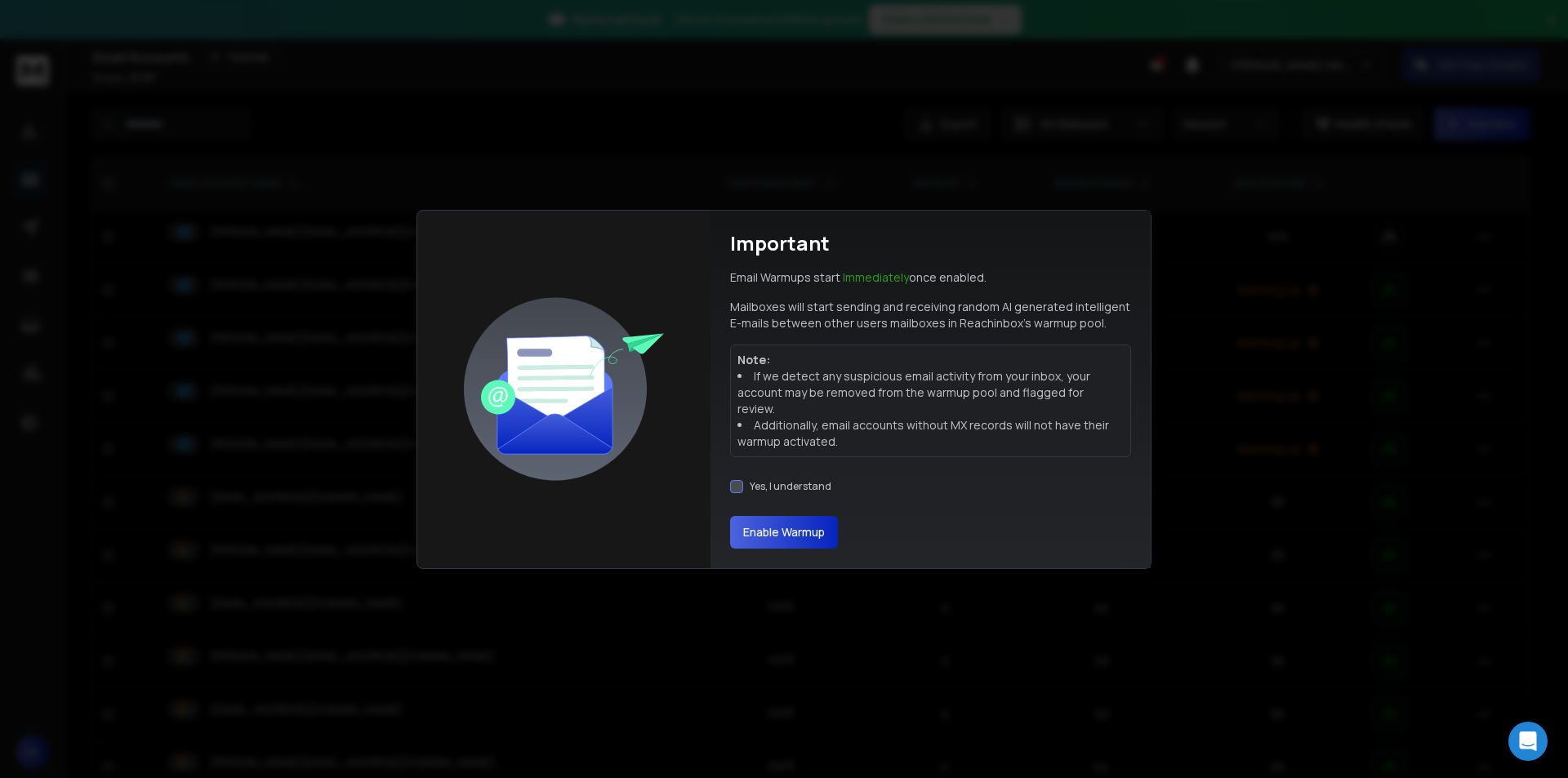
click at [733, 480] on button "Yes, I understand" at bounding box center [737, 487] width 13 height 13
click at [763, 525] on button "Enable Warmup" at bounding box center [784, 532] width 108 height 33
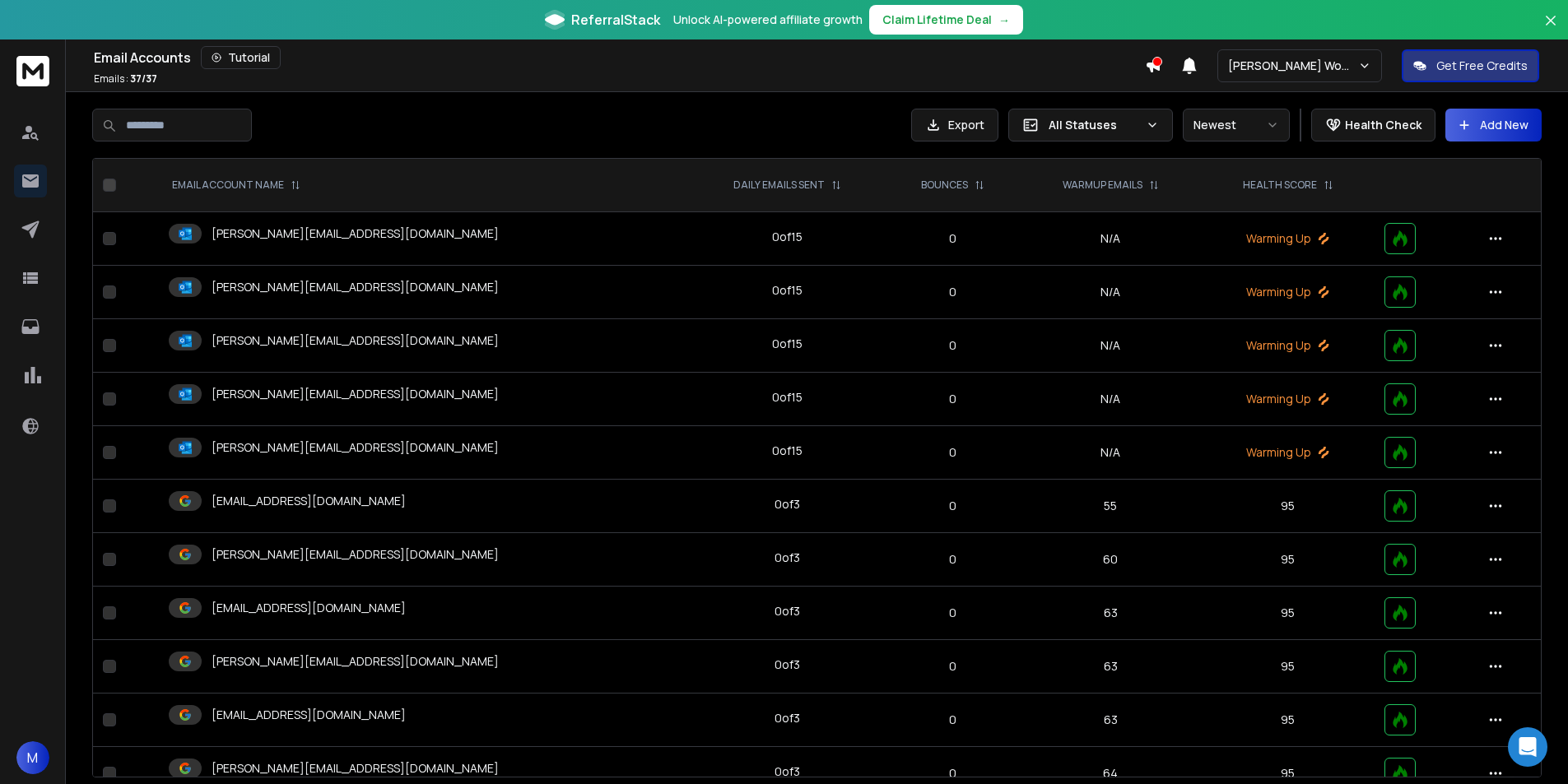
click at [1459, 128] on button "Add New" at bounding box center [1494, 125] width 96 height 33
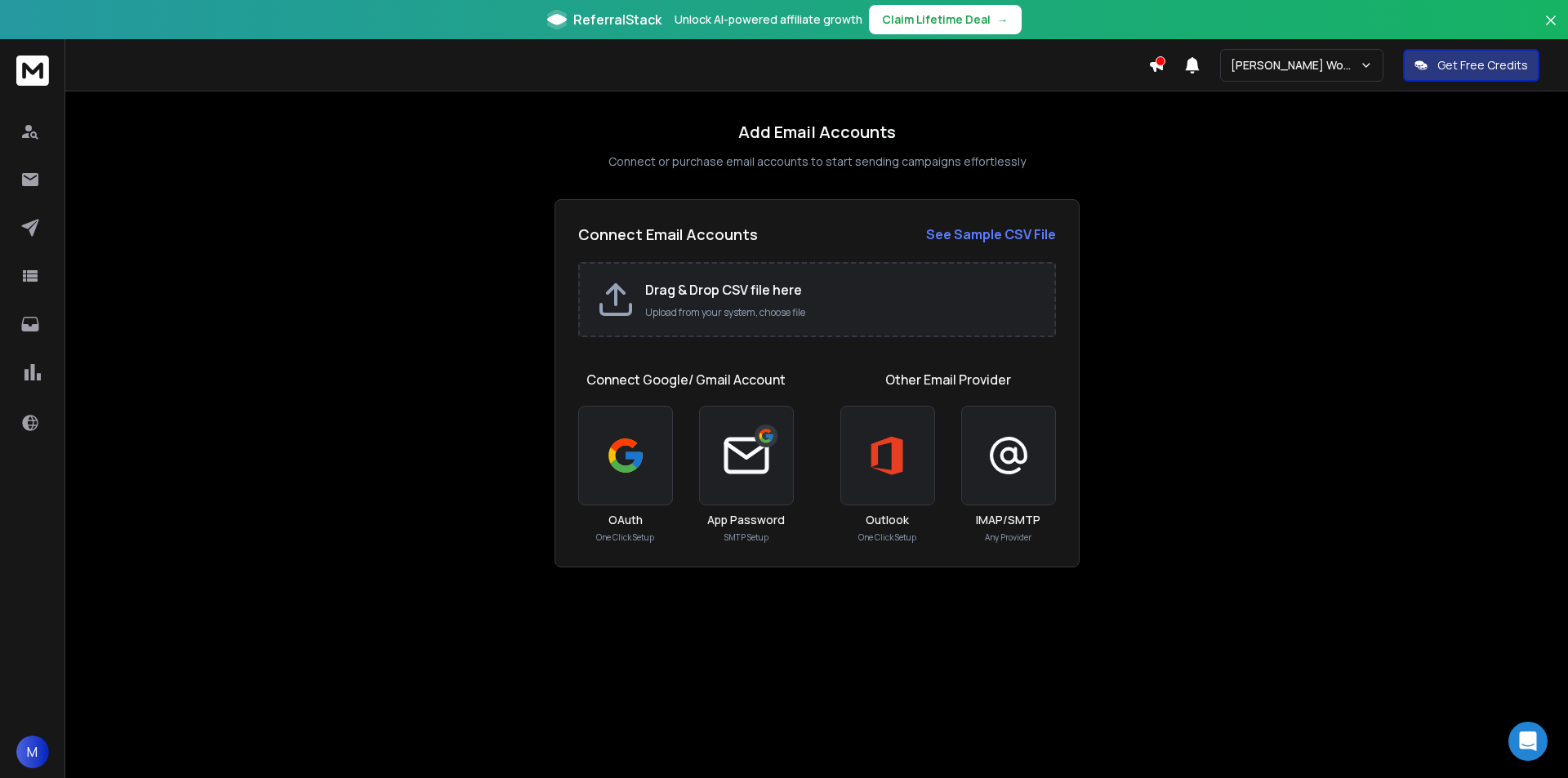
click at [861, 485] on div at bounding box center [887, 455] width 95 height 100
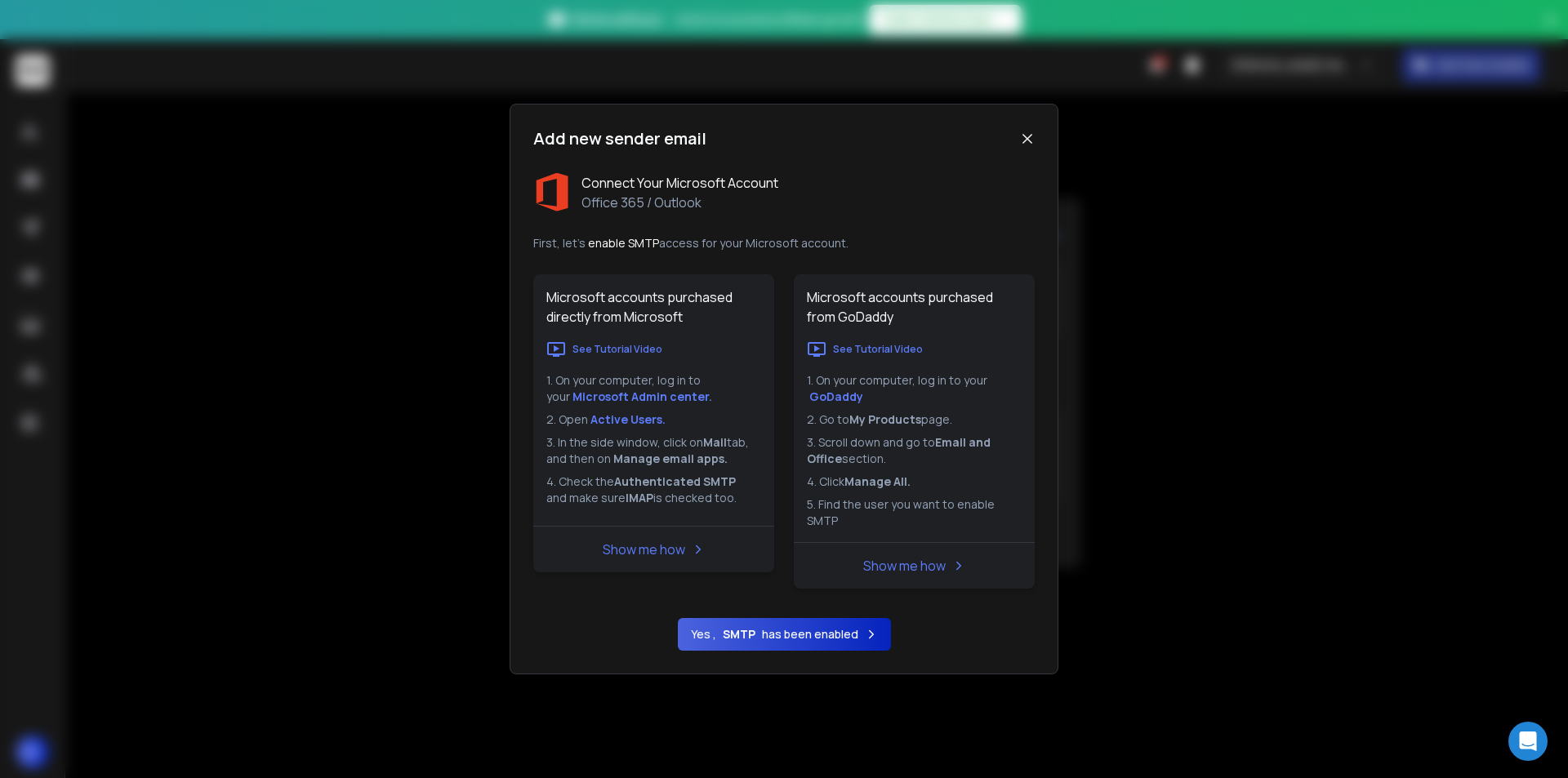
click at [800, 621] on button "Yes , SMTP has been enabled" at bounding box center [784, 635] width 214 height 33
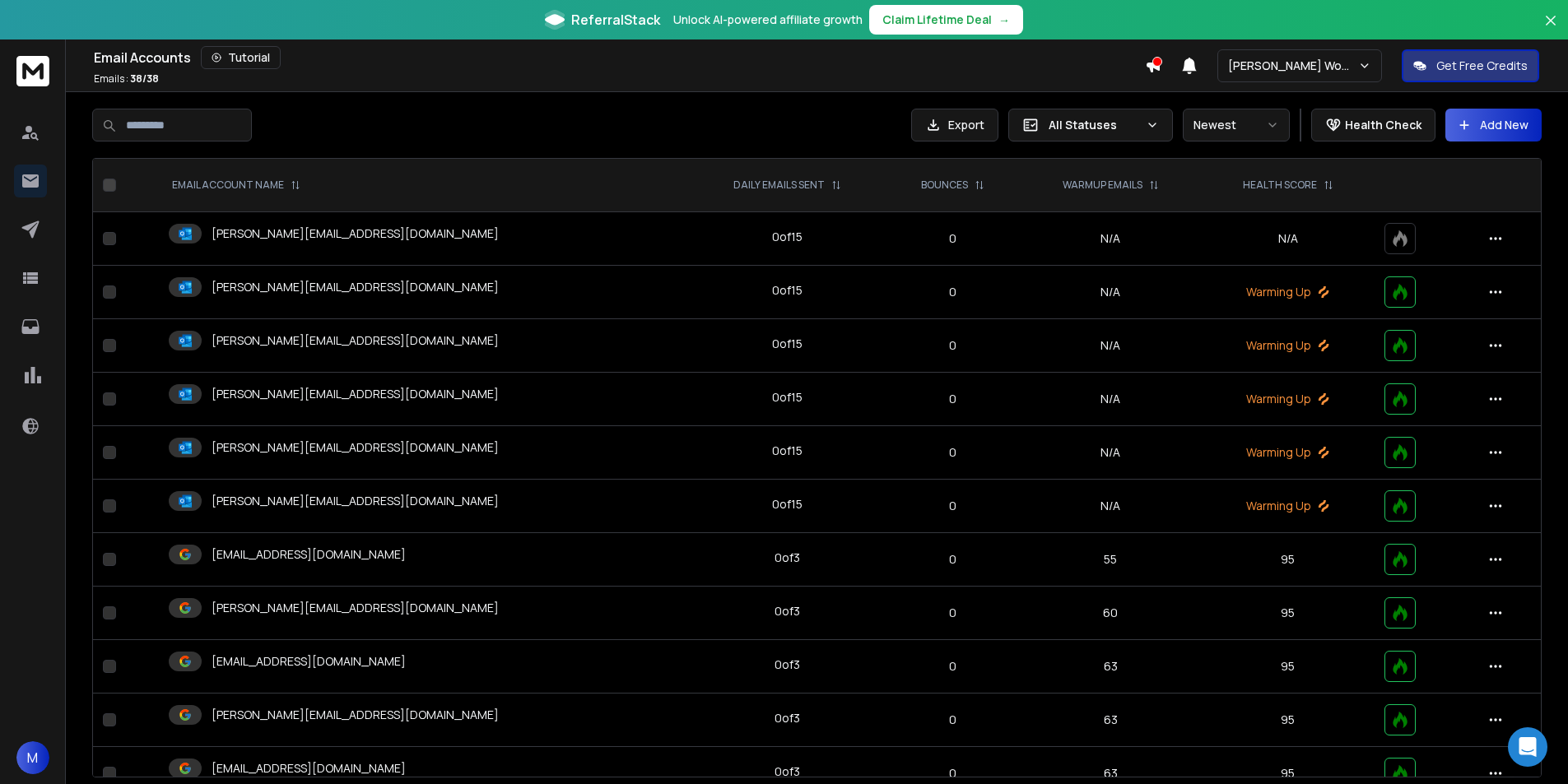
click at [1392, 236] on icon at bounding box center [1400, 238] width 17 height 17
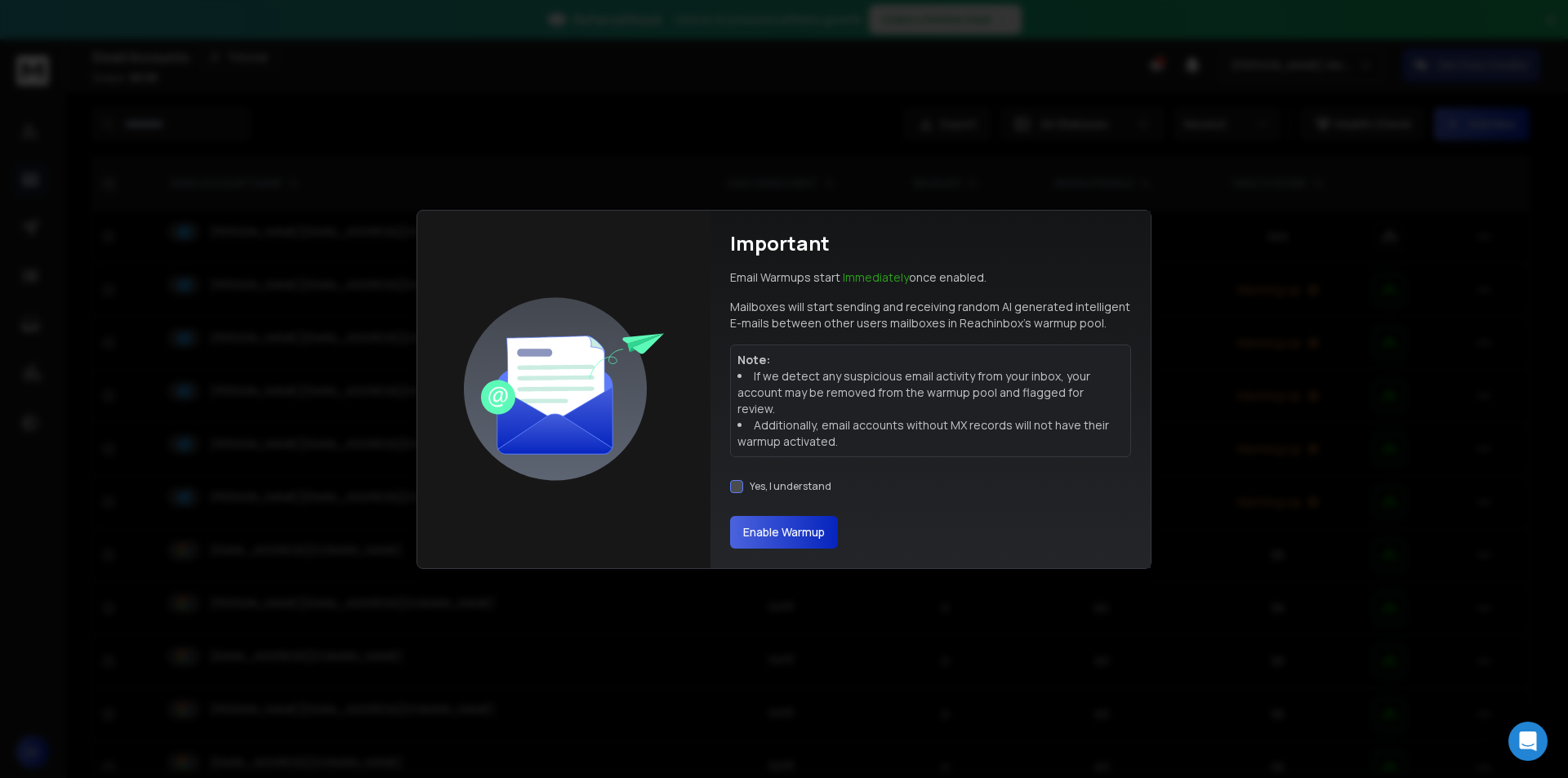
click at [744, 480] on button "Yes, I understand" at bounding box center [737, 487] width 13 height 13
click at [770, 518] on button "Enable Warmup" at bounding box center [784, 532] width 108 height 33
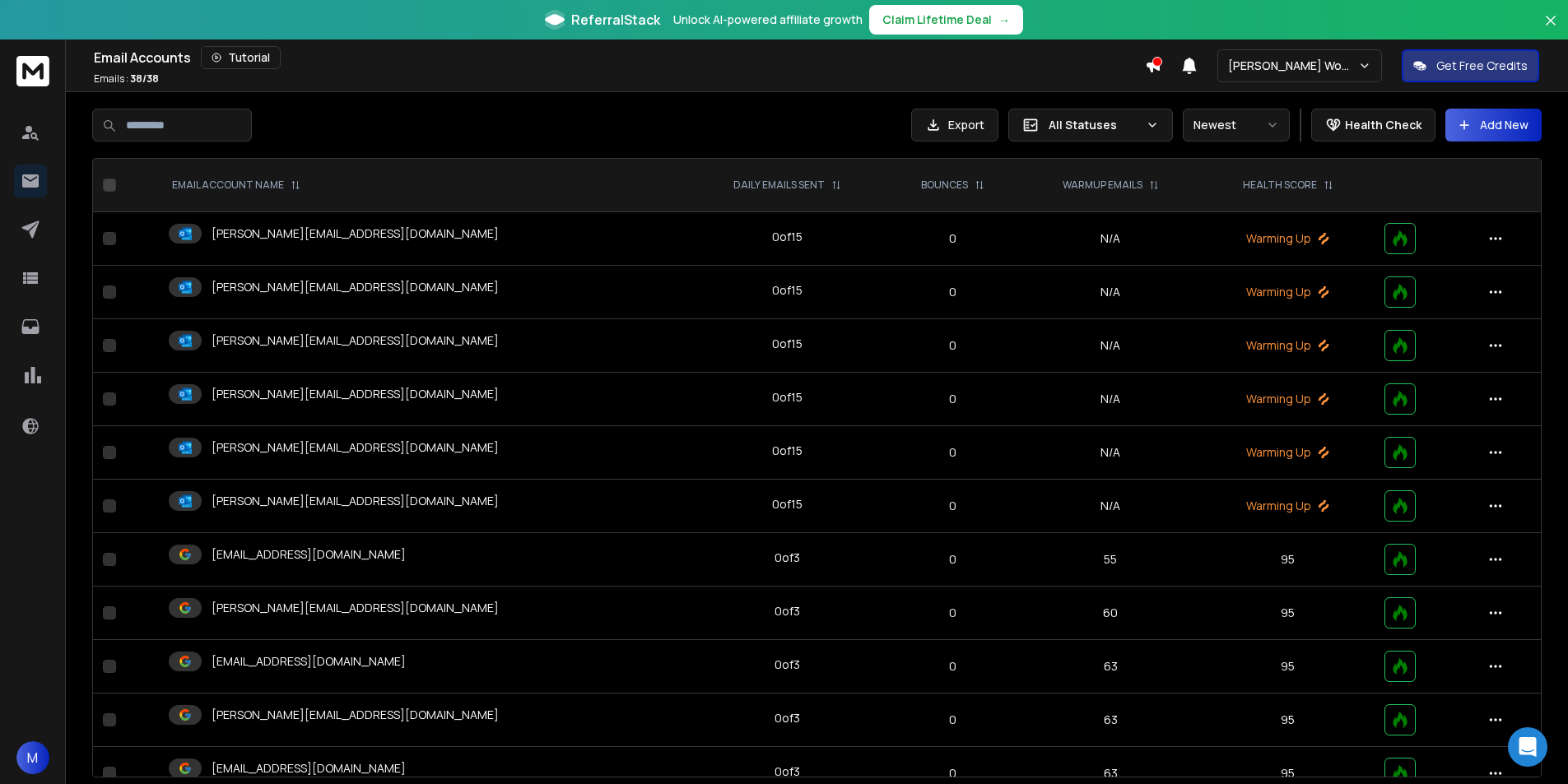
click at [1475, 130] on button "Add New" at bounding box center [1494, 125] width 96 height 33
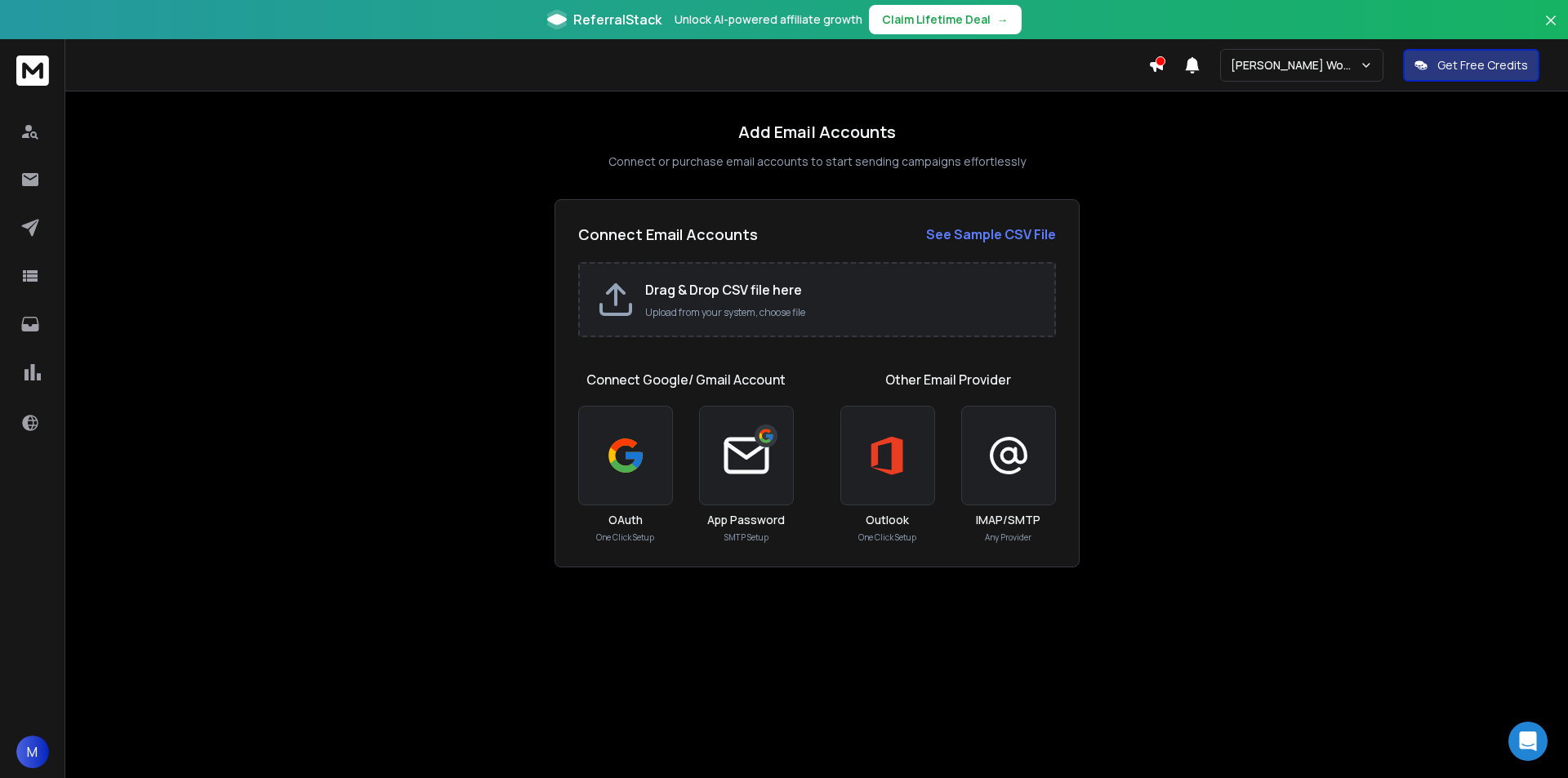
click at [895, 453] on icon at bounding box center [886, 455] width 32 height 39
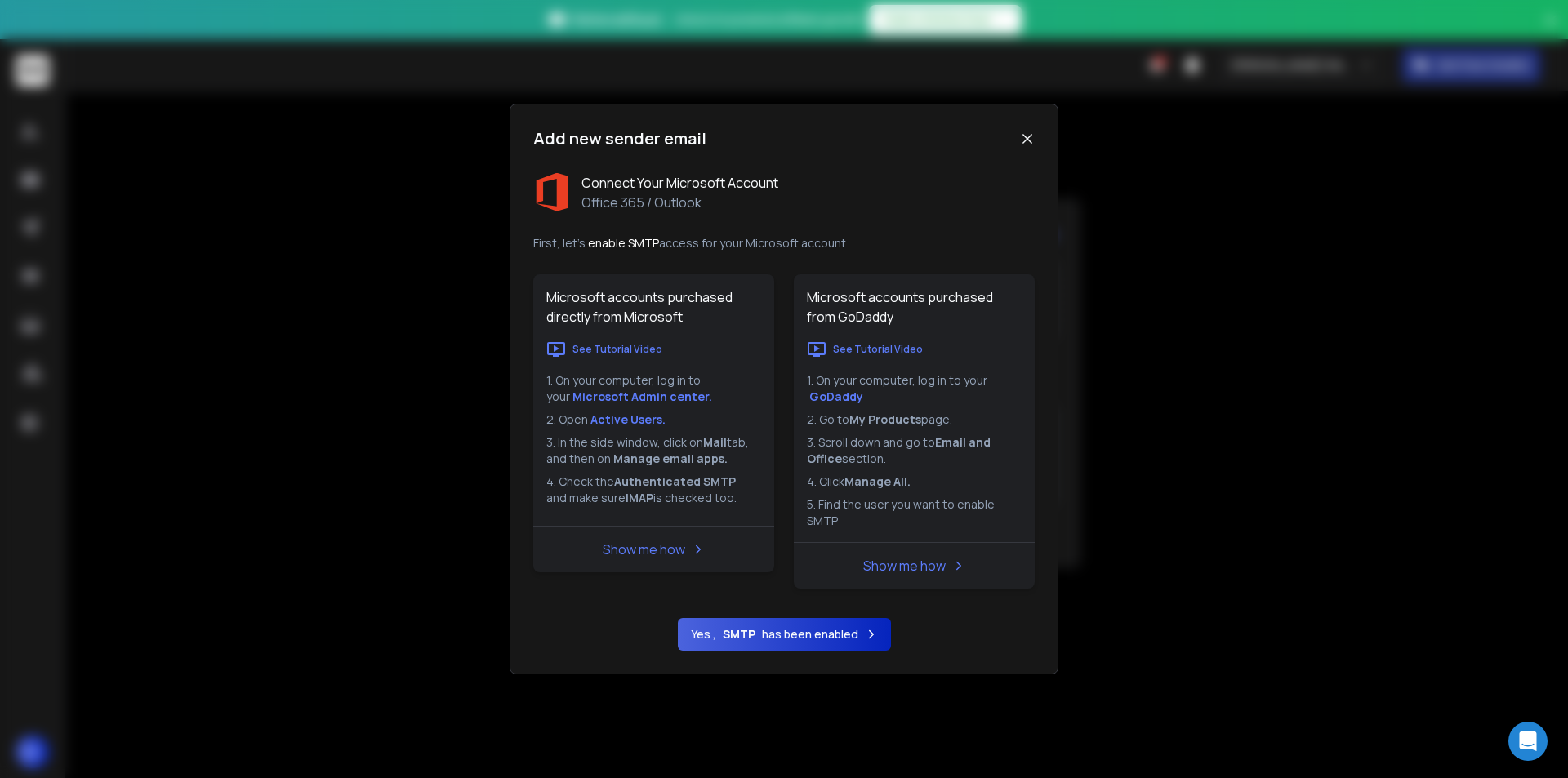
click at [782, 622] on button "Yes , SMTP has been enabled" at bounding box center [784, 635] width 214 height 33
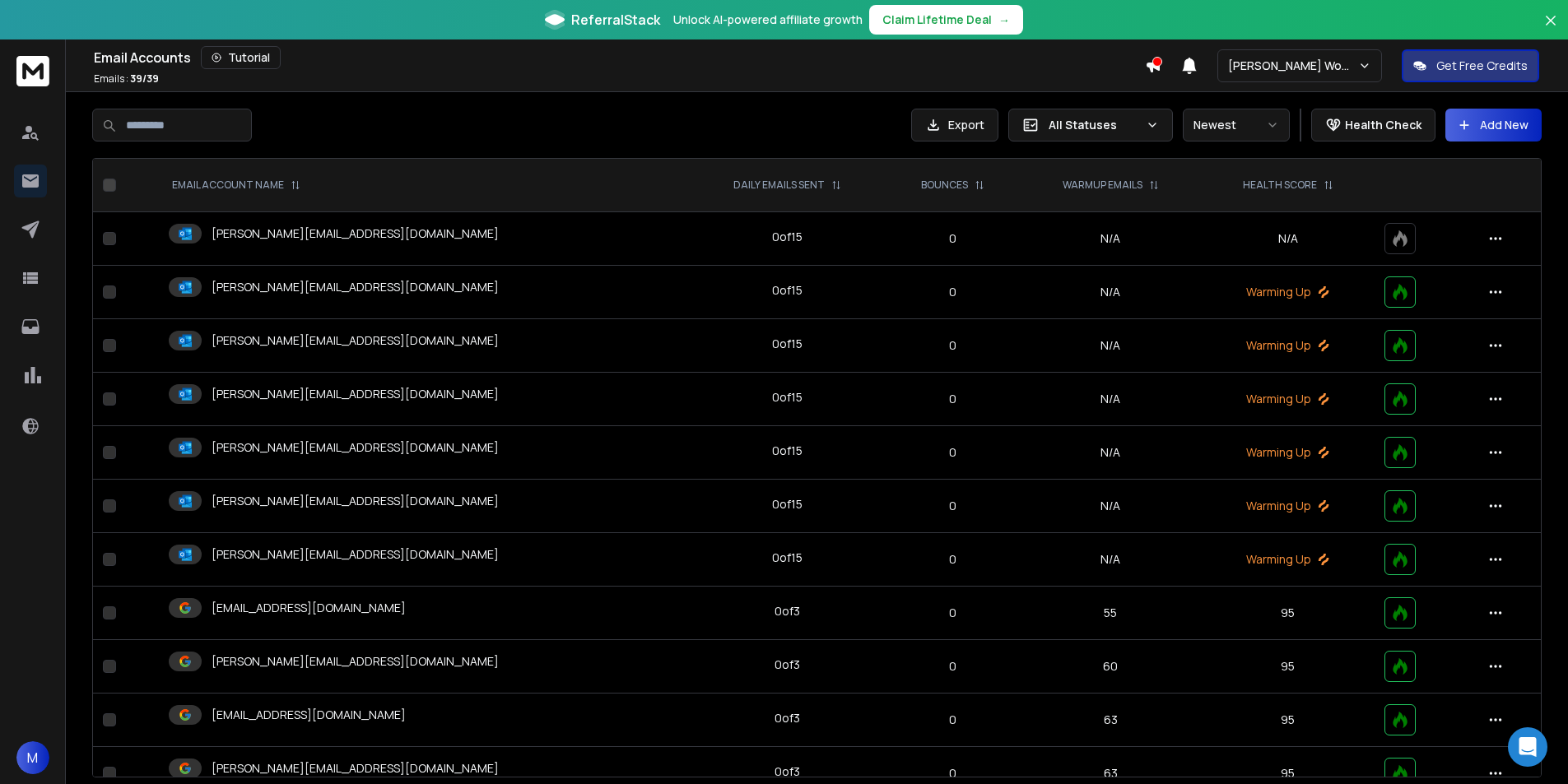
click at [1392, 233] on icon at bounding box center [1400, 238] width 17 height 17
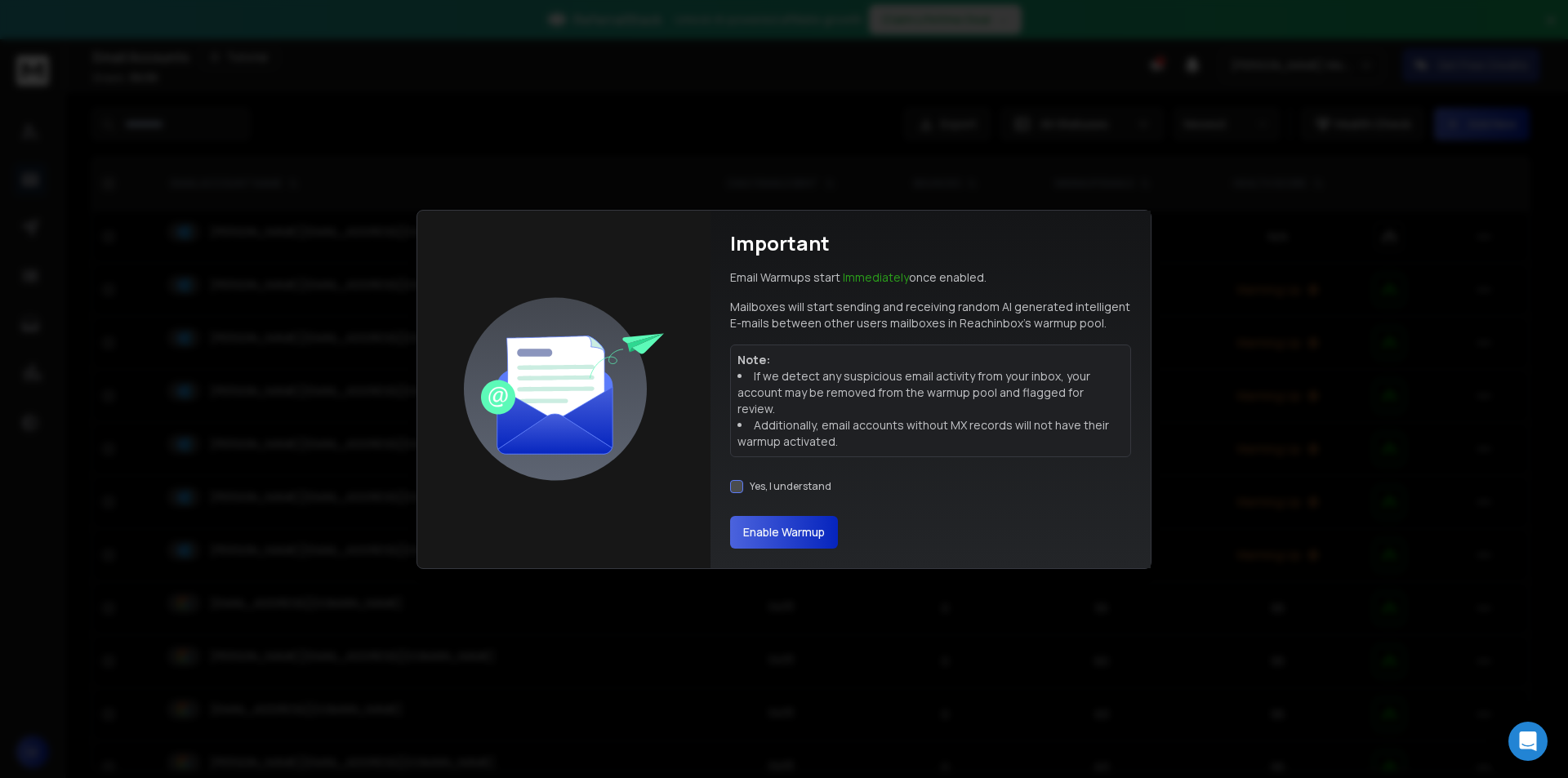
click at [739, 480] on button "Yes, I understand" at bounding box center [737, 487] width 13 height 13
click at [784, 523] on button "Enable Warmup" at bounding box center [784, 532] width 108 height 33
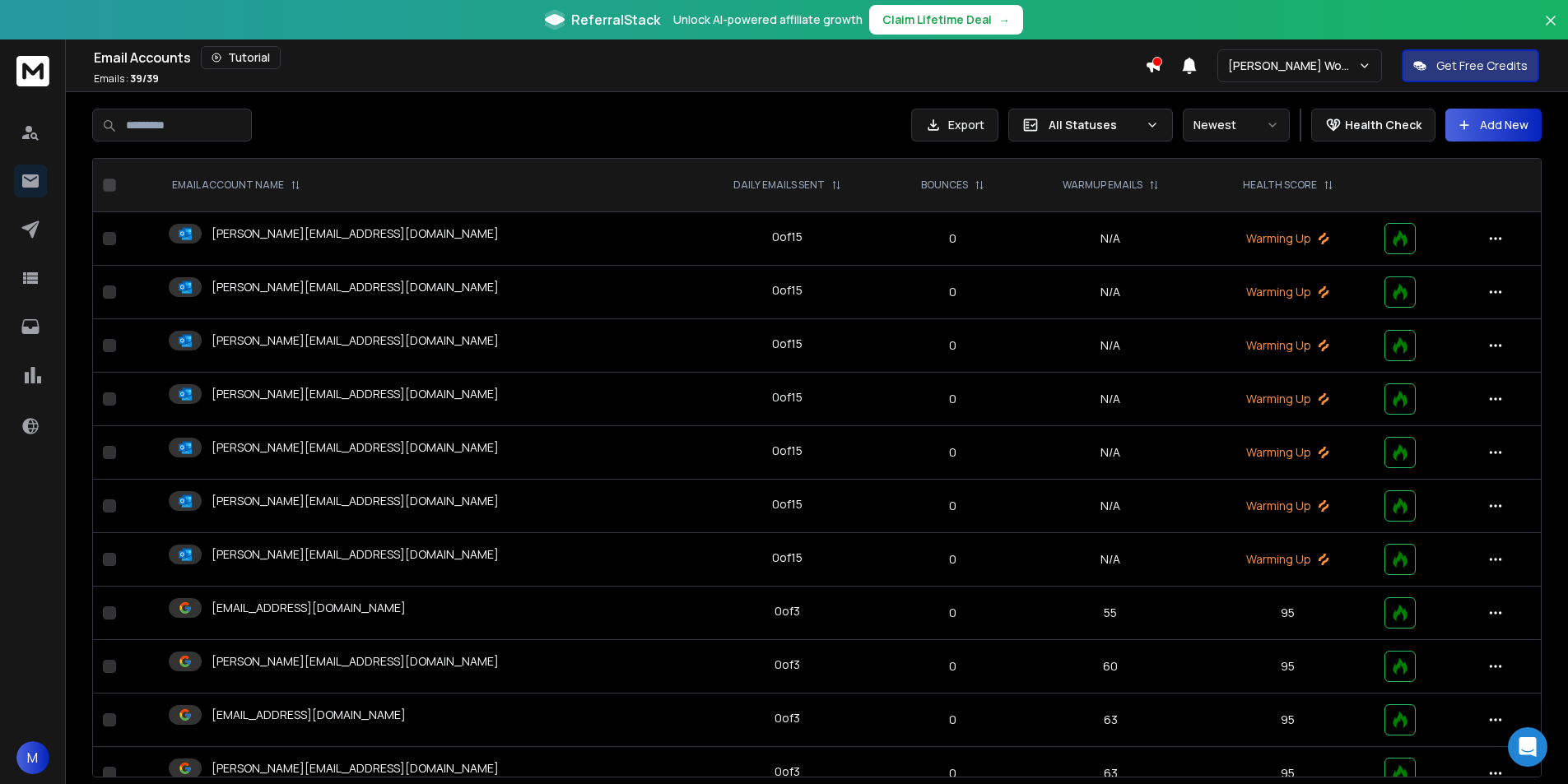
click at [1470, 124] on icon at bounding box center [1465, 125] width 12 height 12
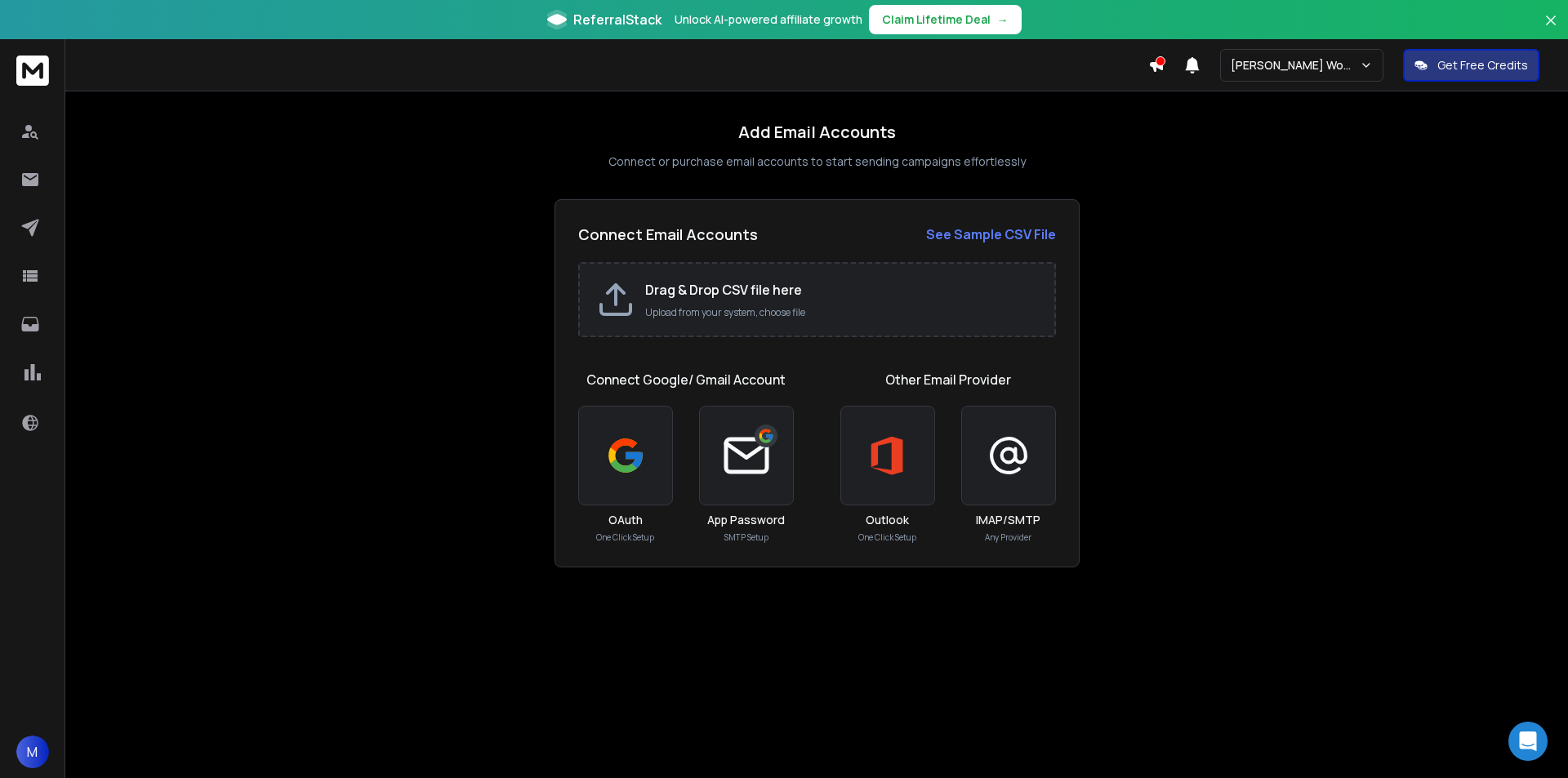
click at [873, 484] on div at bounding box center [887, 455] width 95 height 100
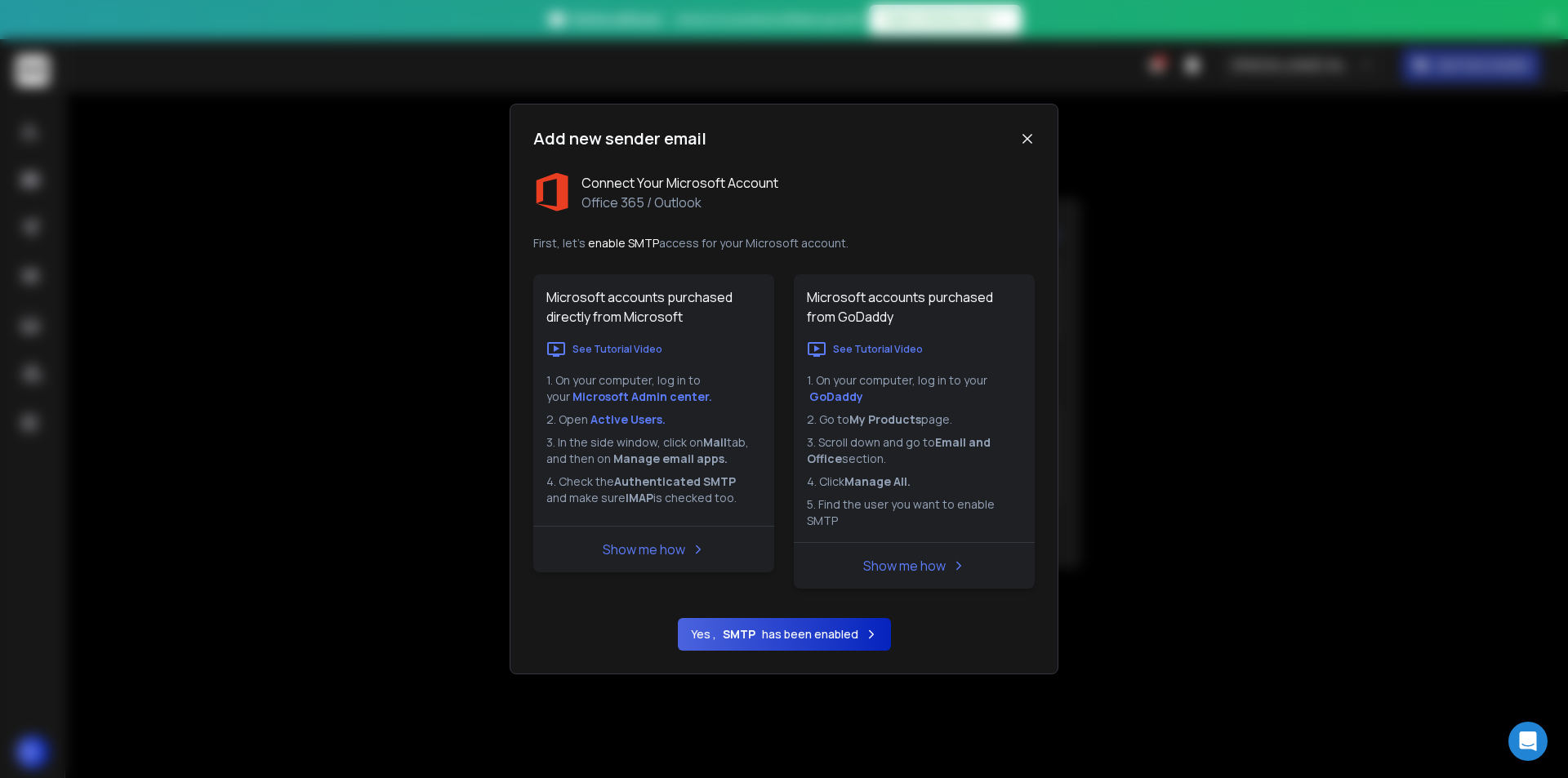
click at [758, 633] on button "Yes , SMTP has been enabled" at bounding box center [784, 635] width 214 height 33
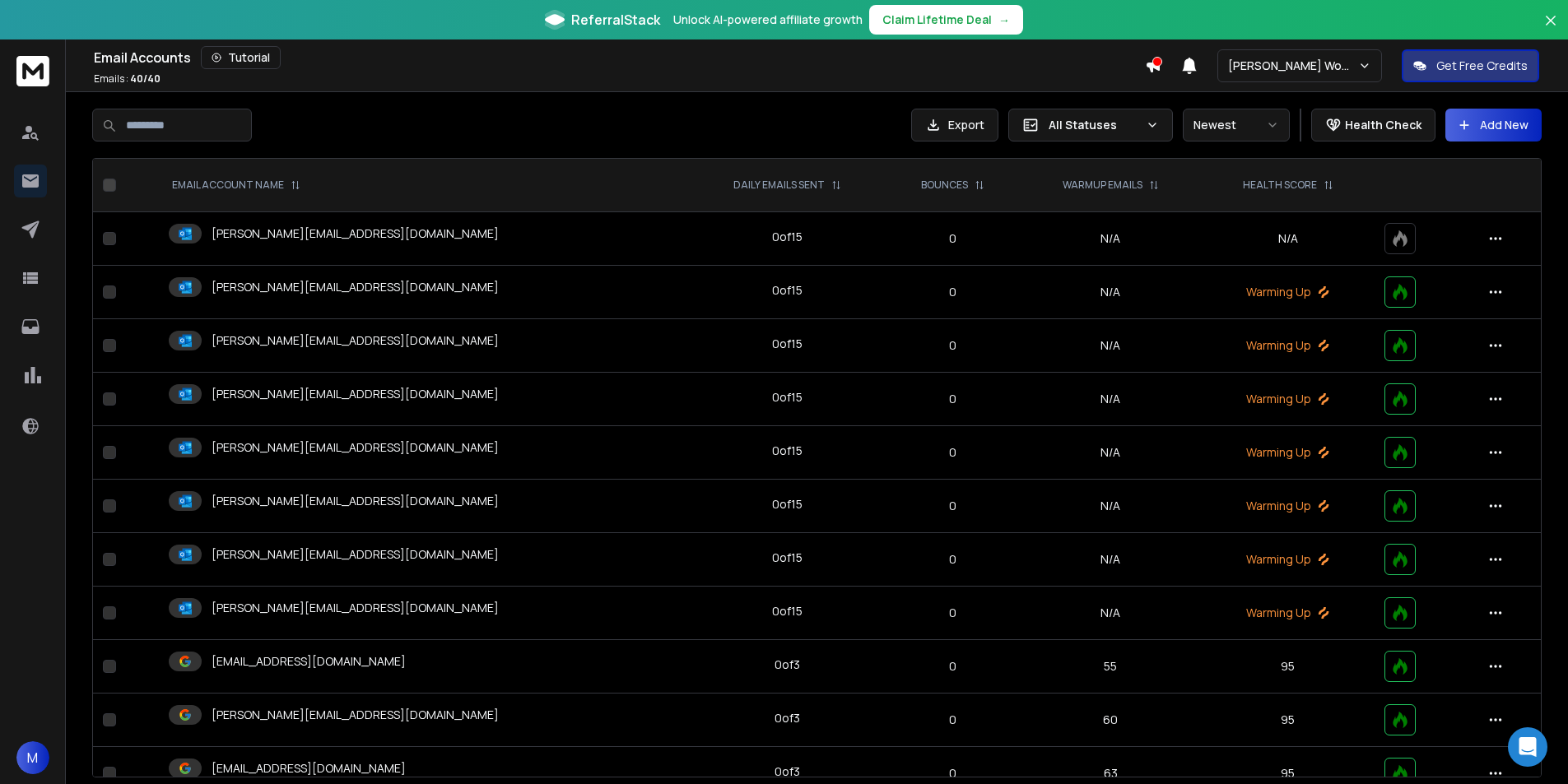
click at [1392, 246] on icon at bounding box center [1400, 238] width 17 height 17
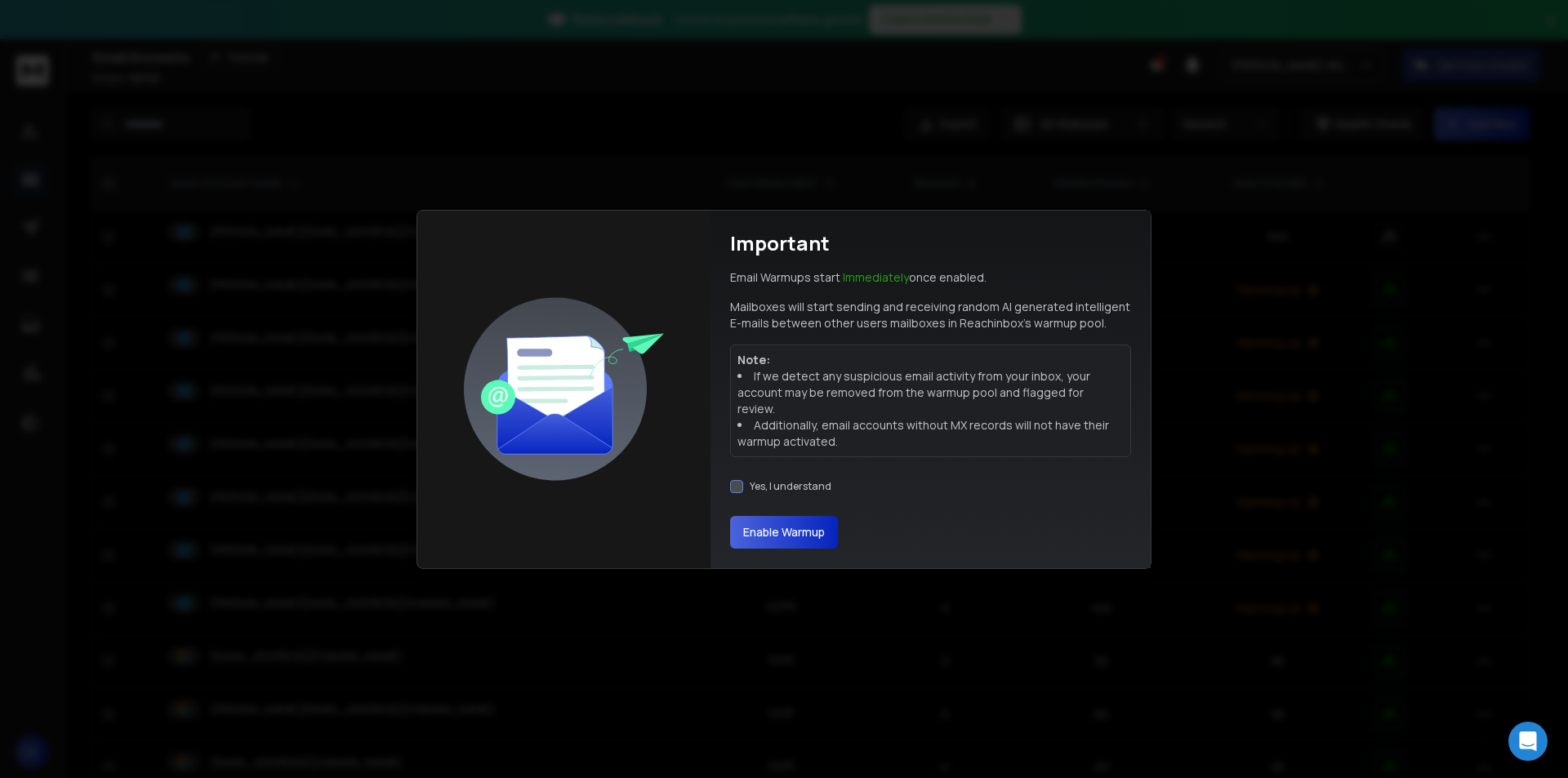
click at [730, 476] on div "Important Email Warmups start Immediately once enabled. Mailboxes will start se…" at bounding box center [931, 390] width 440 height 358
click at [739, 480] on button "Yes, I understand" at bounding box center [737, 487] width 13 height 13
click at [756, 516] on button "Enable Warmup" at bounding box center [784, 532] width 108 height 33
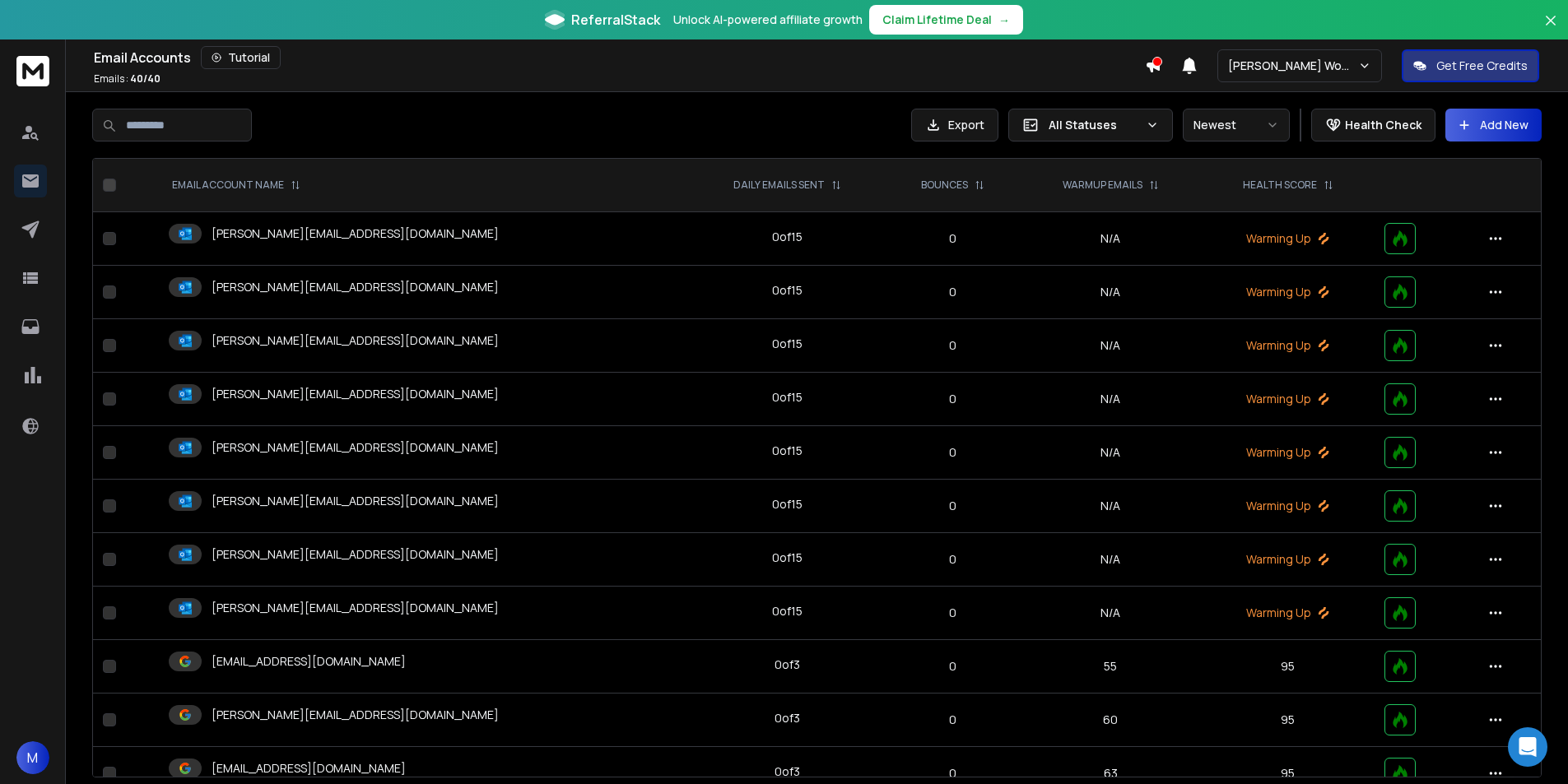
click at [1467, 133] on button "Add New" at bounding box center [1494, 125] width 96 height 33
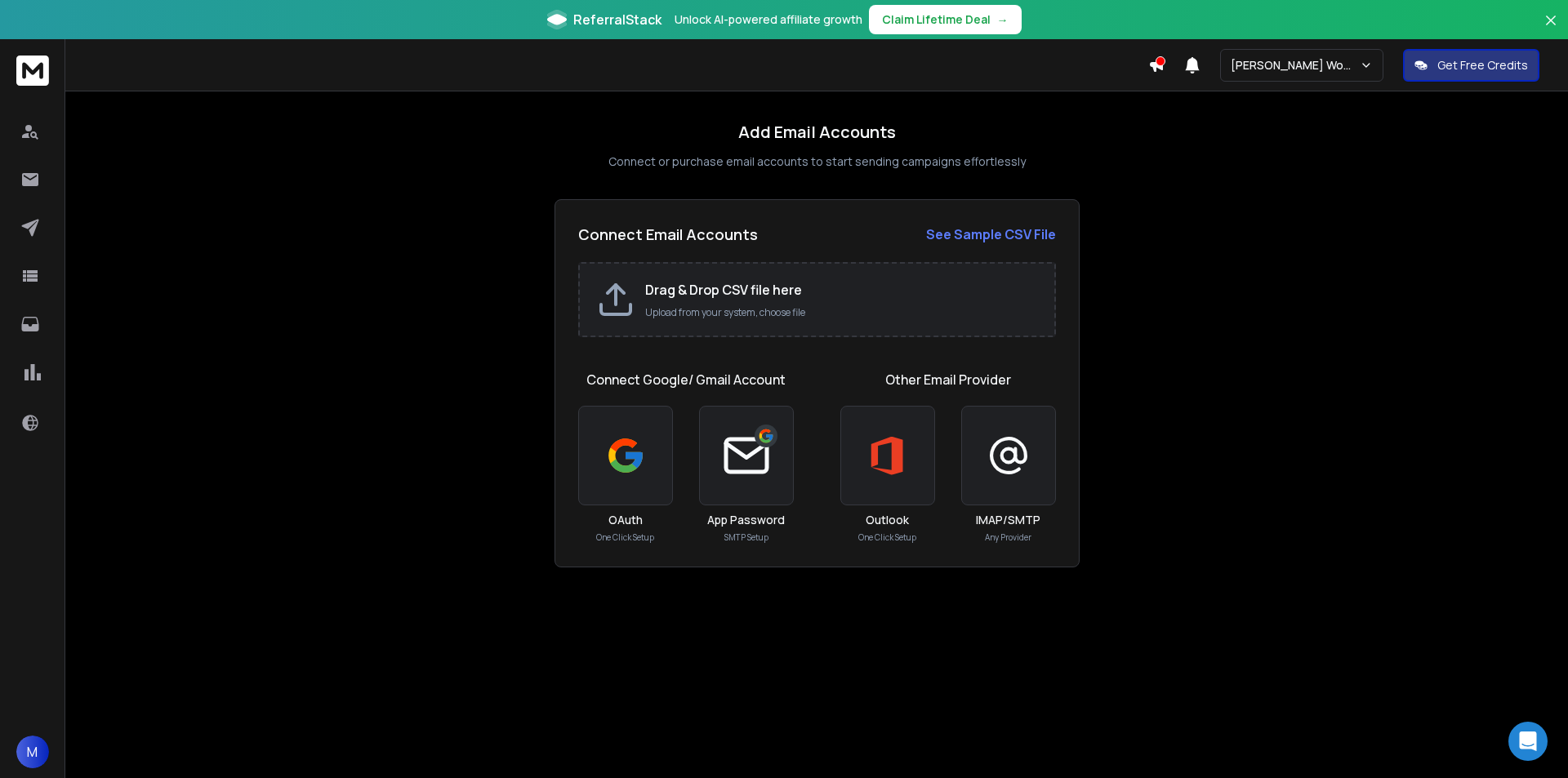
click at [875, 445] on icon at bounding box center [886, 455] width 32 height 39
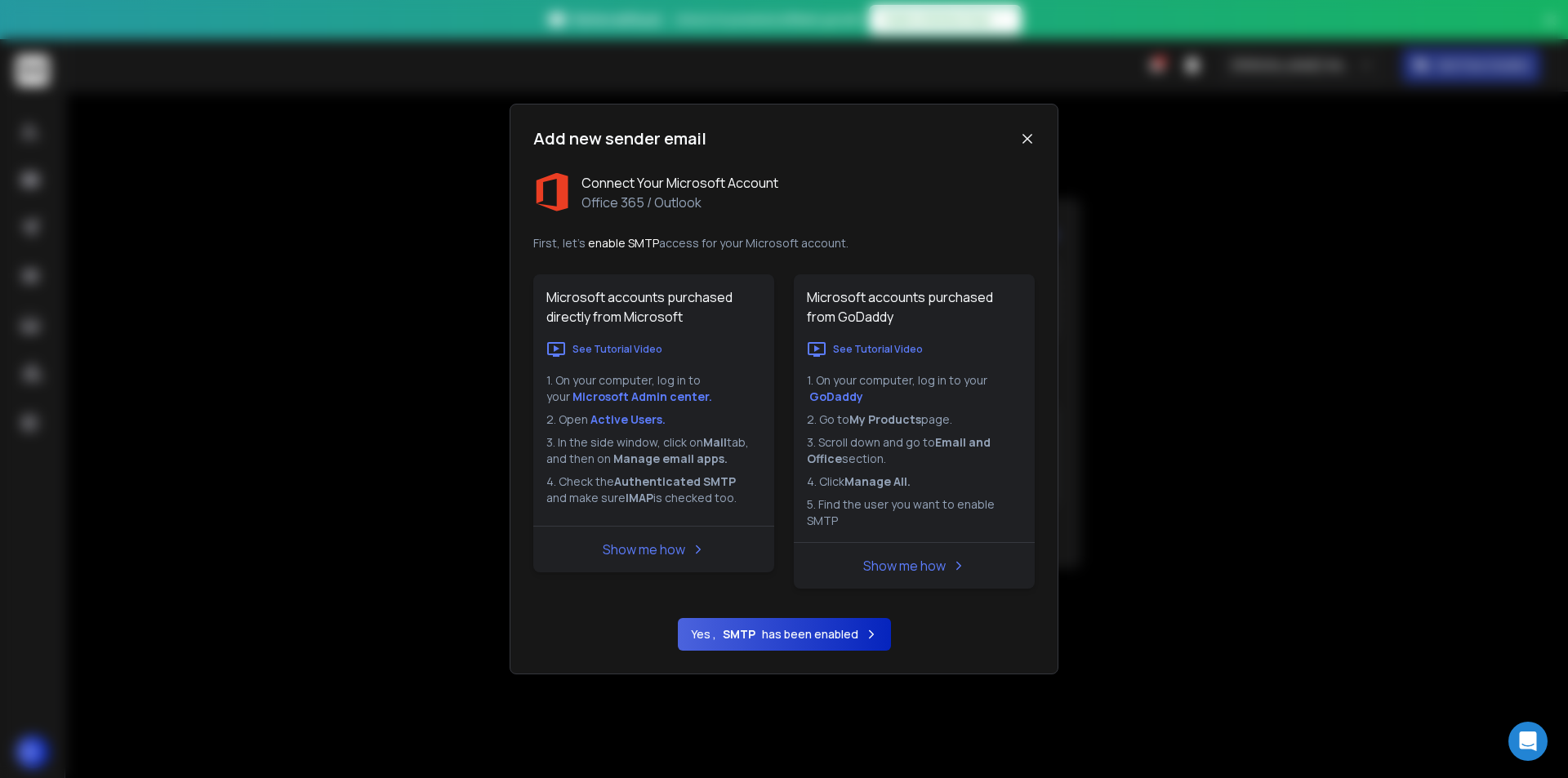
click at [764, 626] on button "Yes , SMTP has been enabled" at bounding box center [784, 635] width 214 height 33
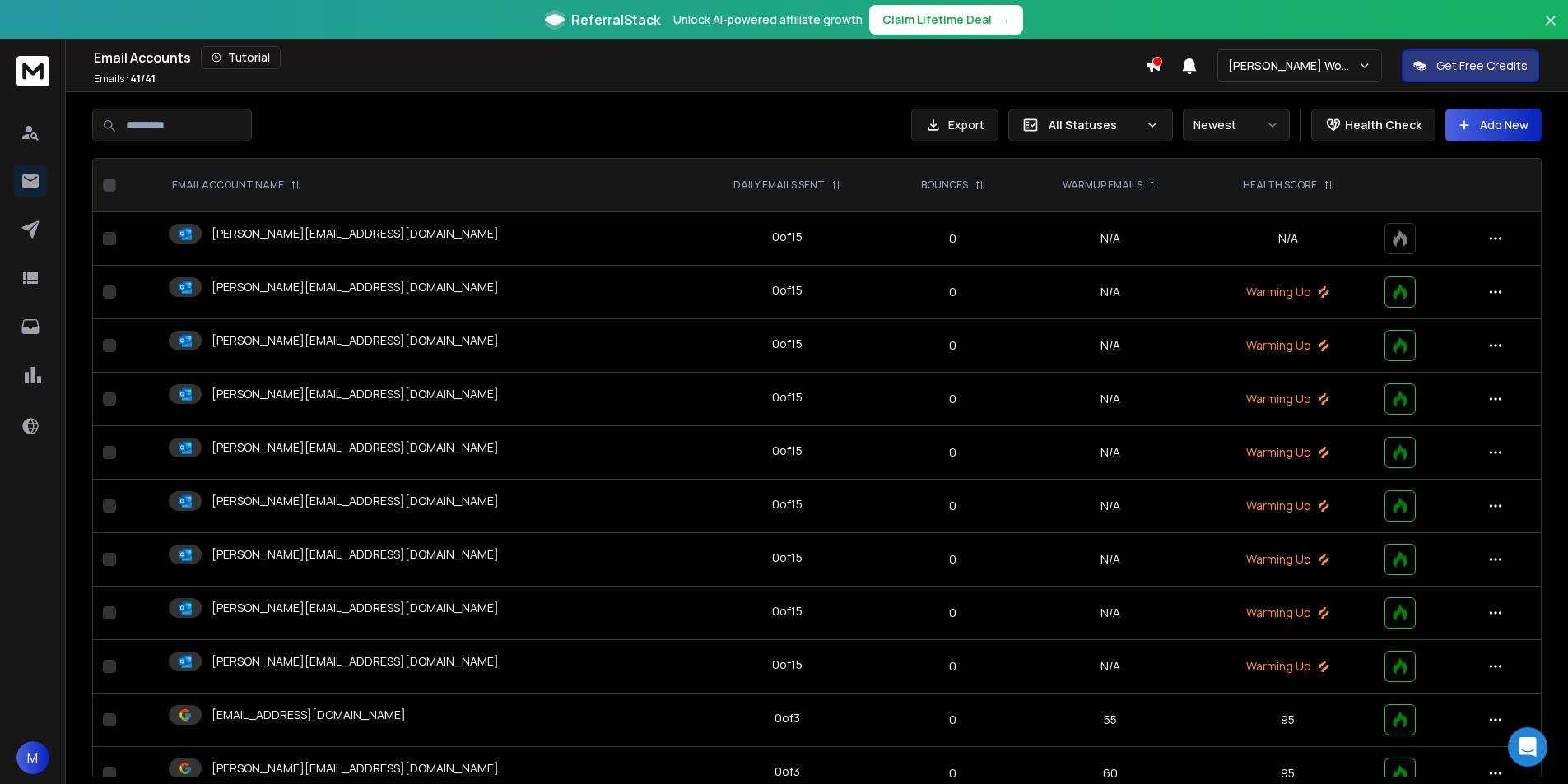
click at [1392, 234] on icon at bounding box center [1400, 238] width 17 height 17
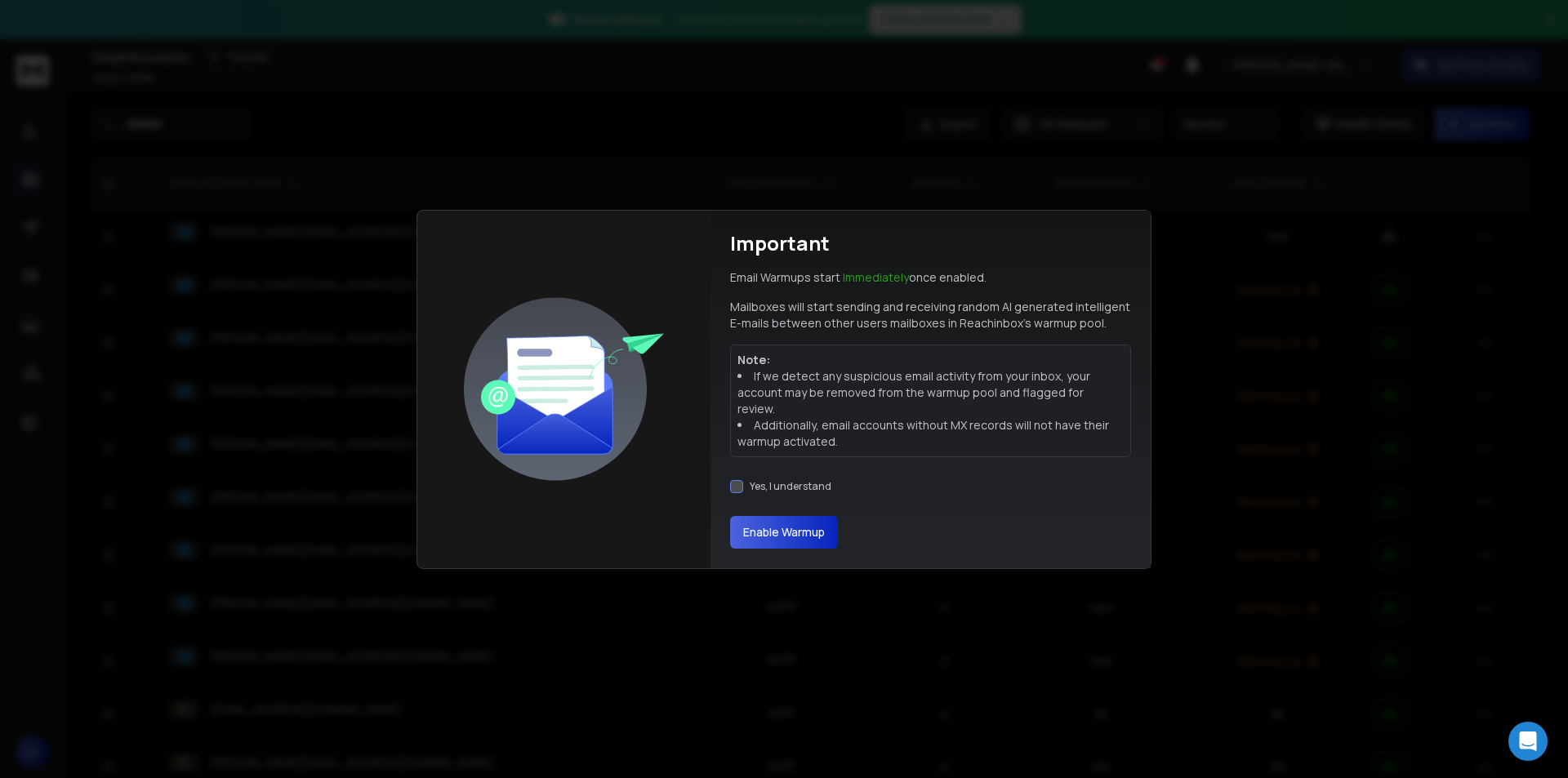
click at [723, 473] on div "Important Email Warmups start Immediately once enabled. Mailboxes will start se…" at bounding box center [931, 390] width 440 height 358
click at [730, 480] on div "Important Email Warmups start Immediately once enabled. Mailboxes will start se…" at bounding box center [931, 390] width 440 height 358
drag, startPoint x: 735, startPoint y: 480, endPoint x: 745, endPoint y: 534, distance: 54.9
click at [736, 480] on button "Yes, I understand" at bounding box center [737, 487] width 13 height 13
click at [745, 534] on button "Enable Warmup" at bounding box center [784, 532] width 108 height 33
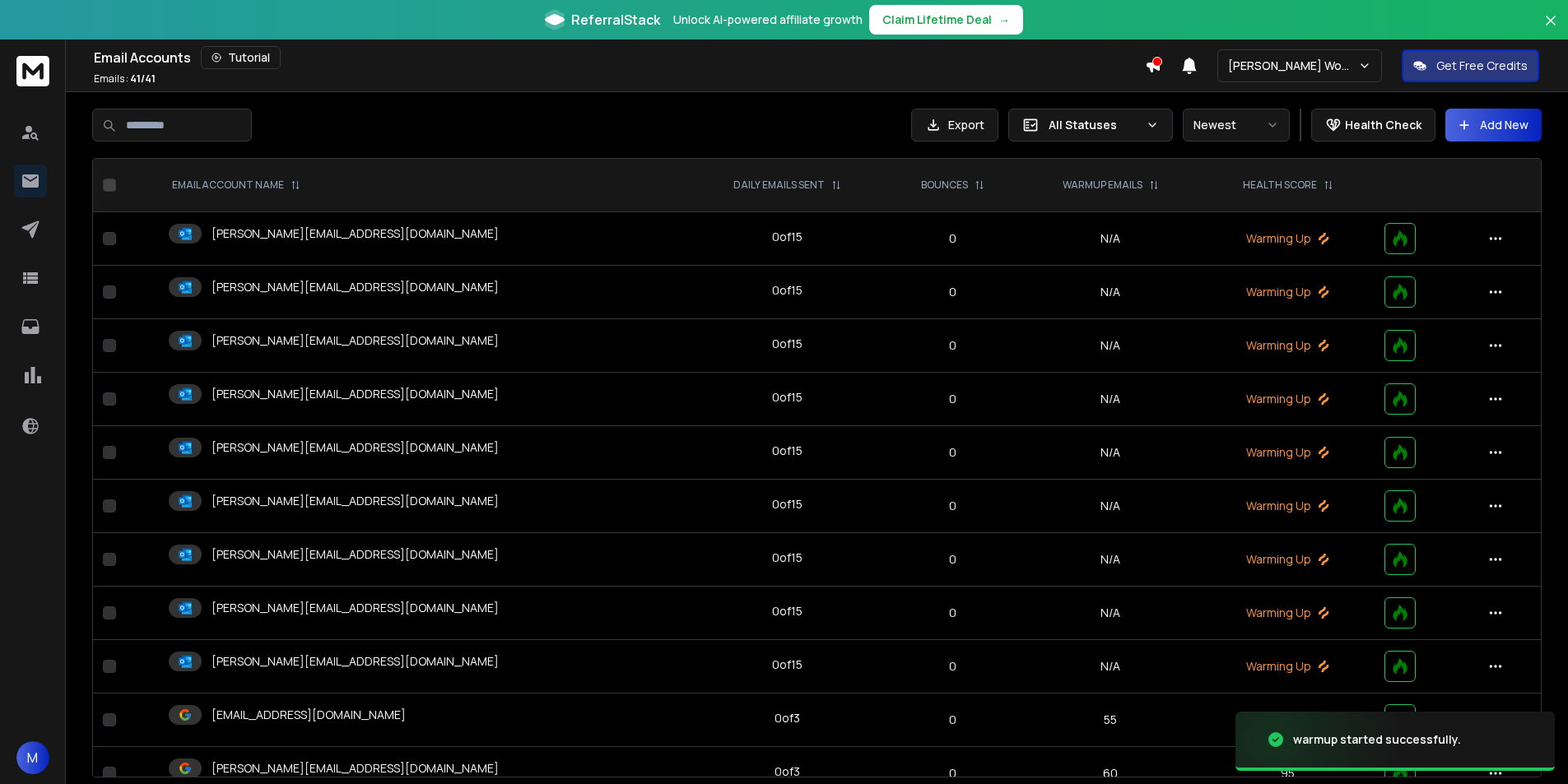
click at [1462, 131] on button "Add New" at bounding box center [1494, 125] width 96 height 33
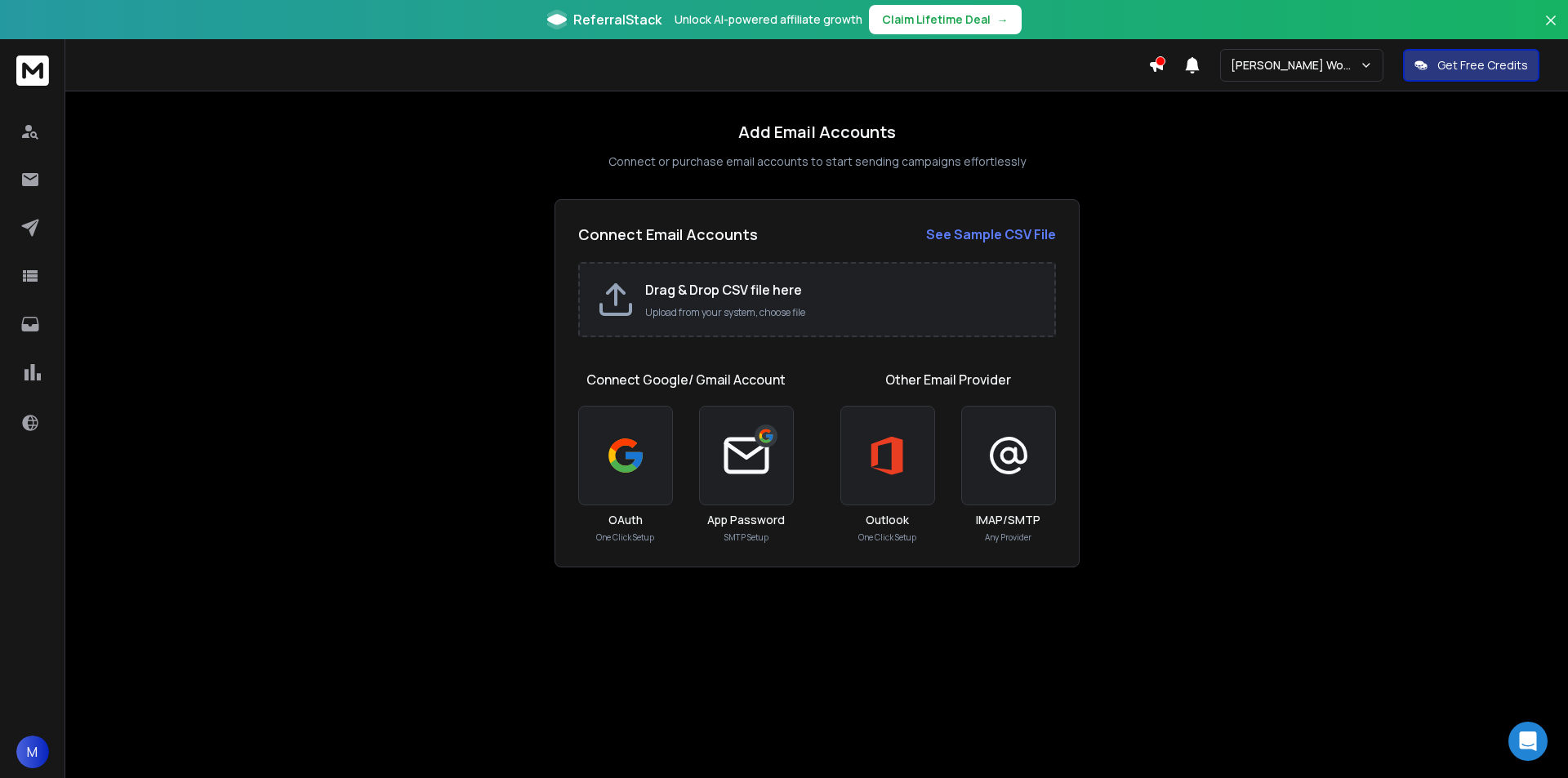
click at [871, 471] on icon at bounding box center [887, 456] width 39 height 39
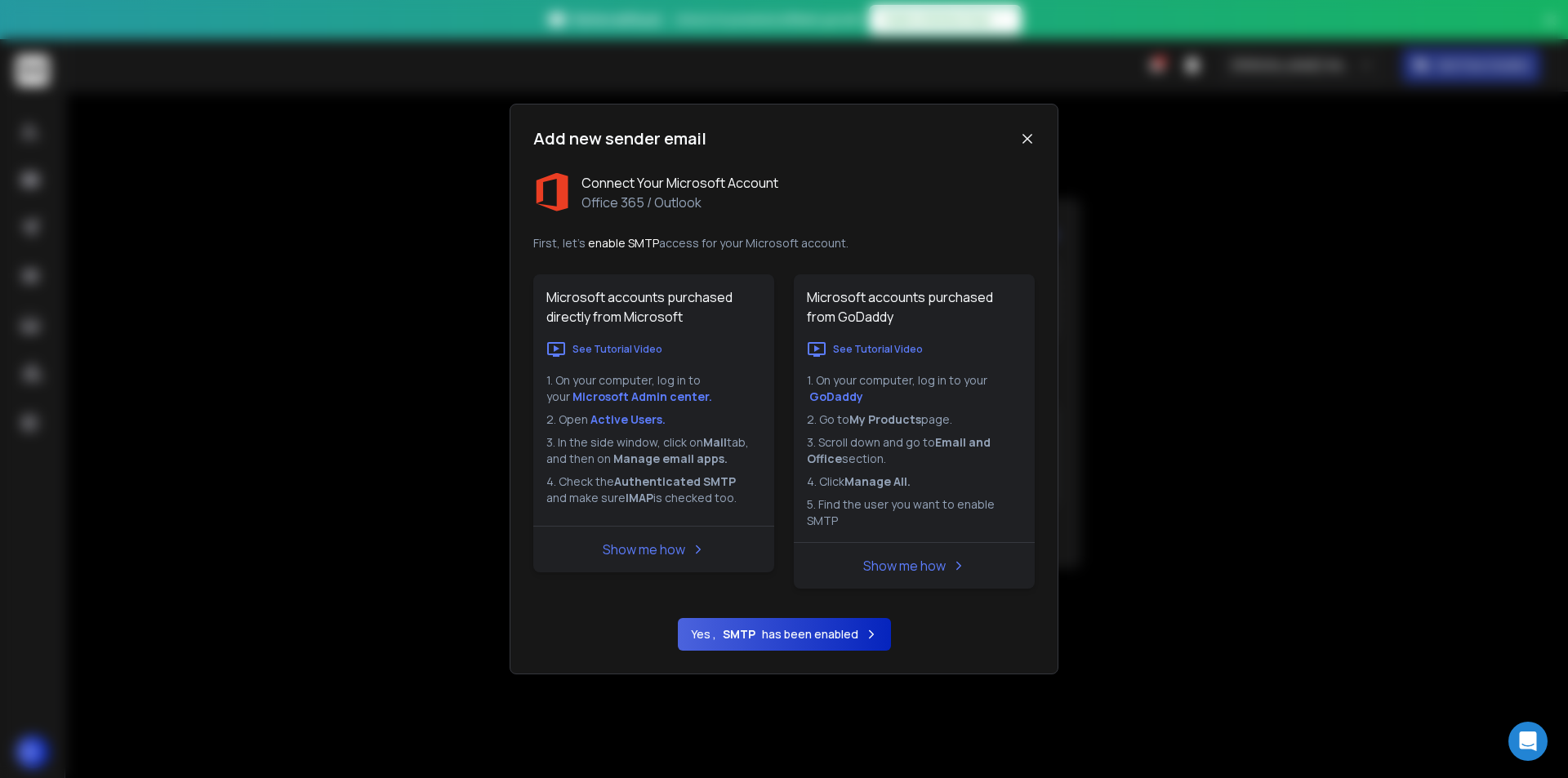
click at [731, 626] on b "SMTP" at bounding box center [739, 635] width 33 height 16
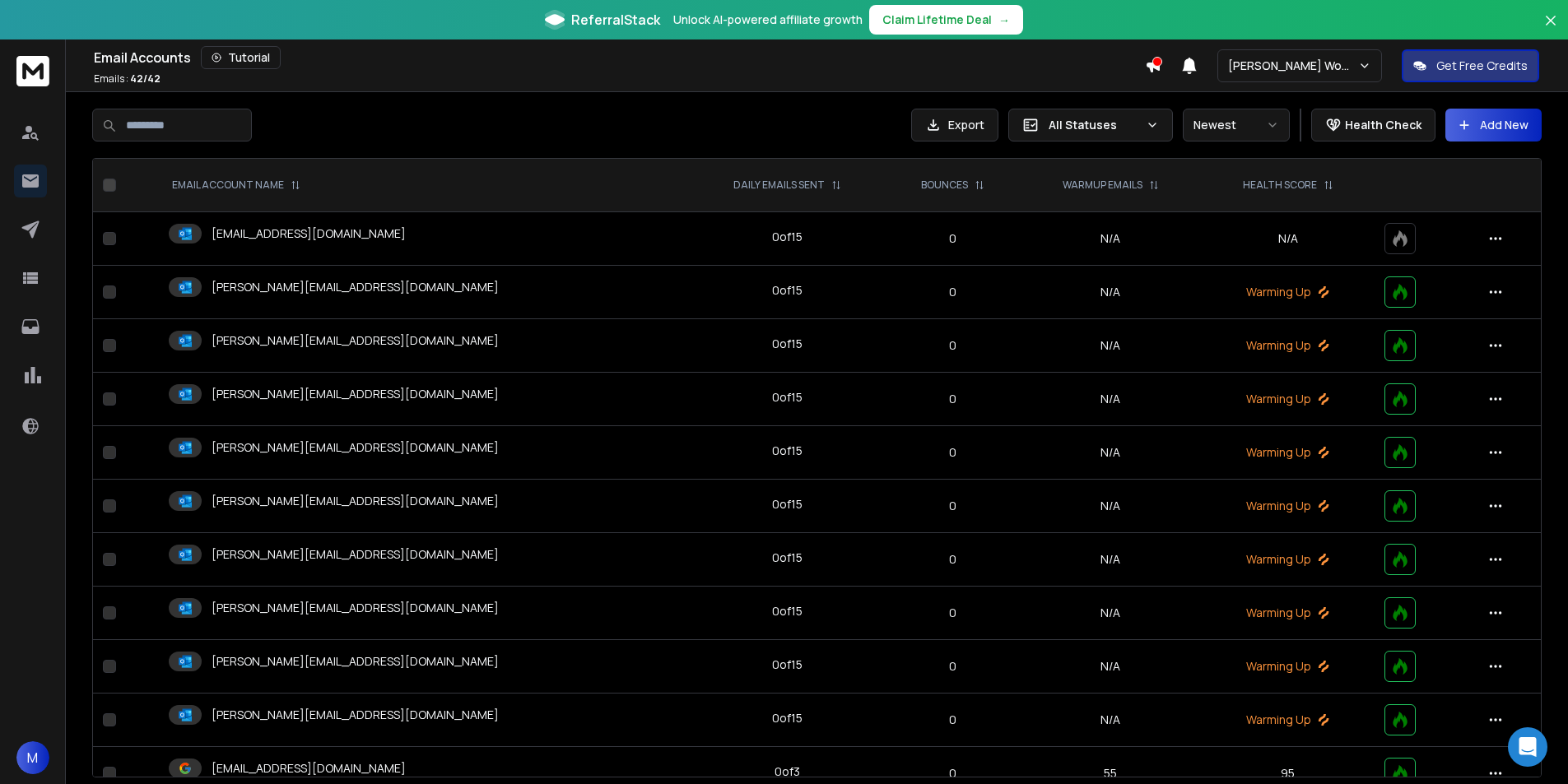
click at [1394, 241] on icon at bounding box center [1400, 238] width 14 height 17
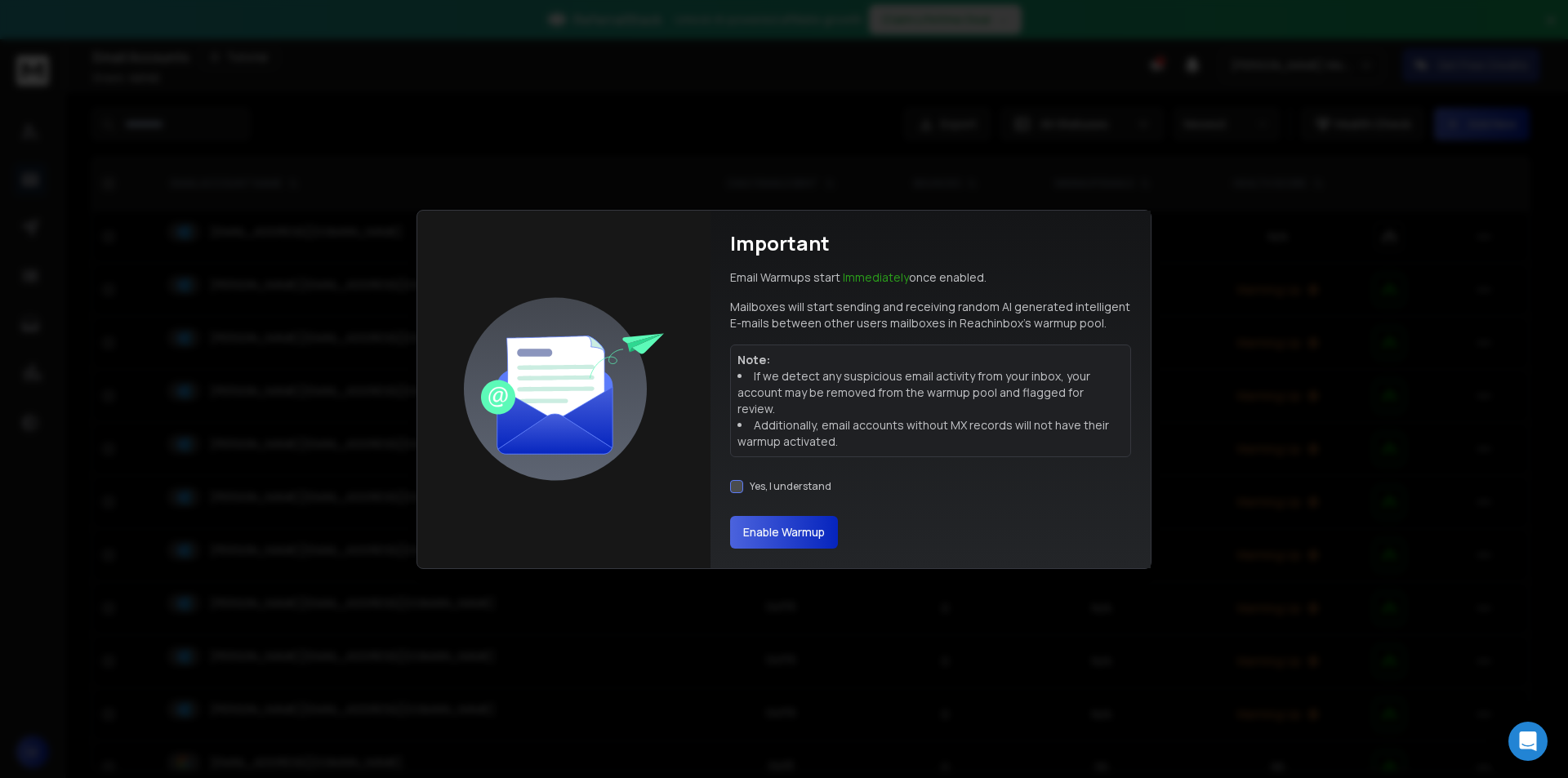
click at [735, 480] on button "Yes, I understand" at bounding box center [737, 487] width 13 height 13
click at [762, 527] on button "Enable Warmup" at bounding box center [784, 532] width 108 height 33
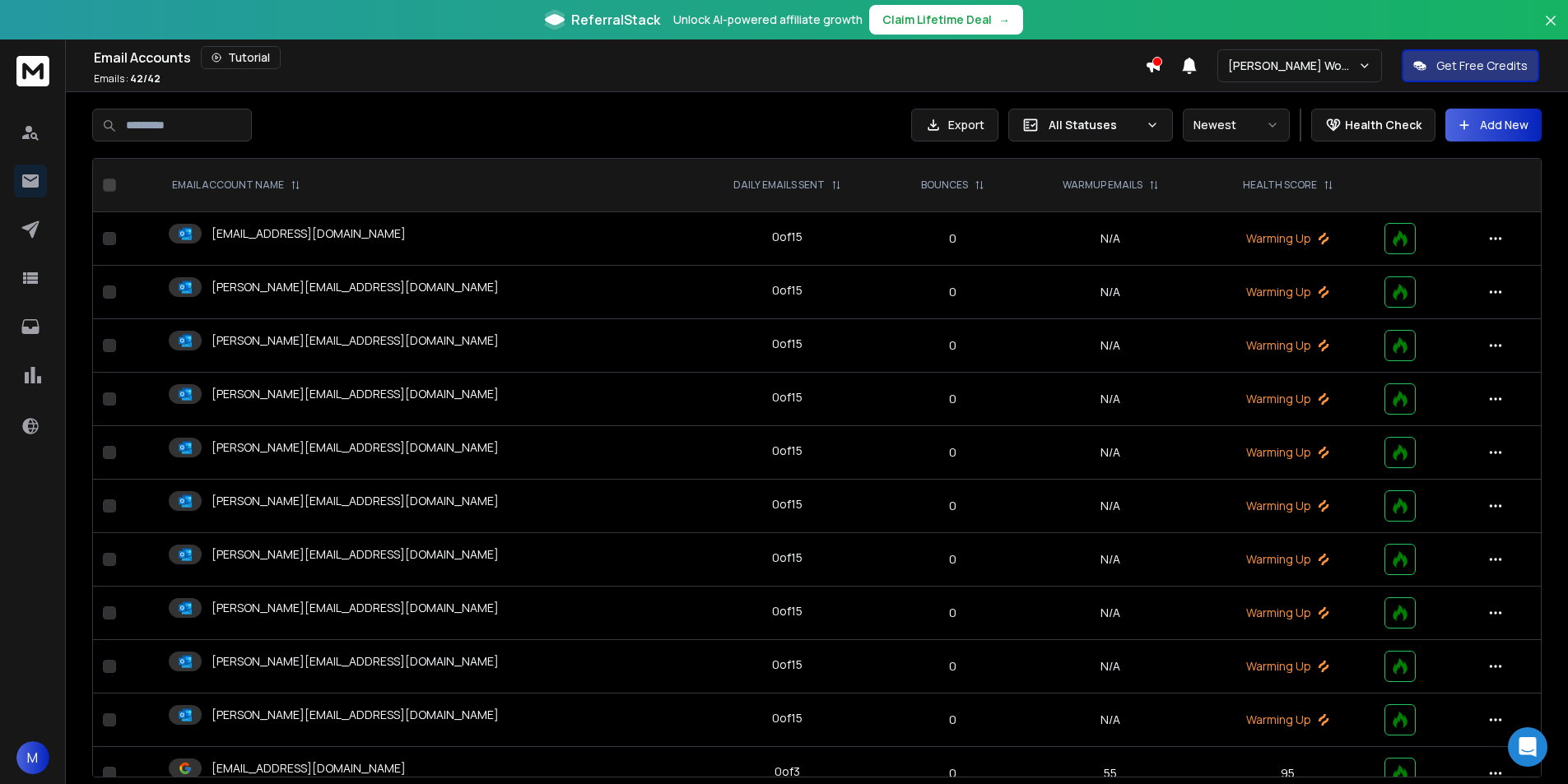
click at [262, 279] on p "[PERSON_NAME][EMAIL_ADDRESS][DOMAIN_NAME]" at bounding box center [356, 287] width 288 height 17
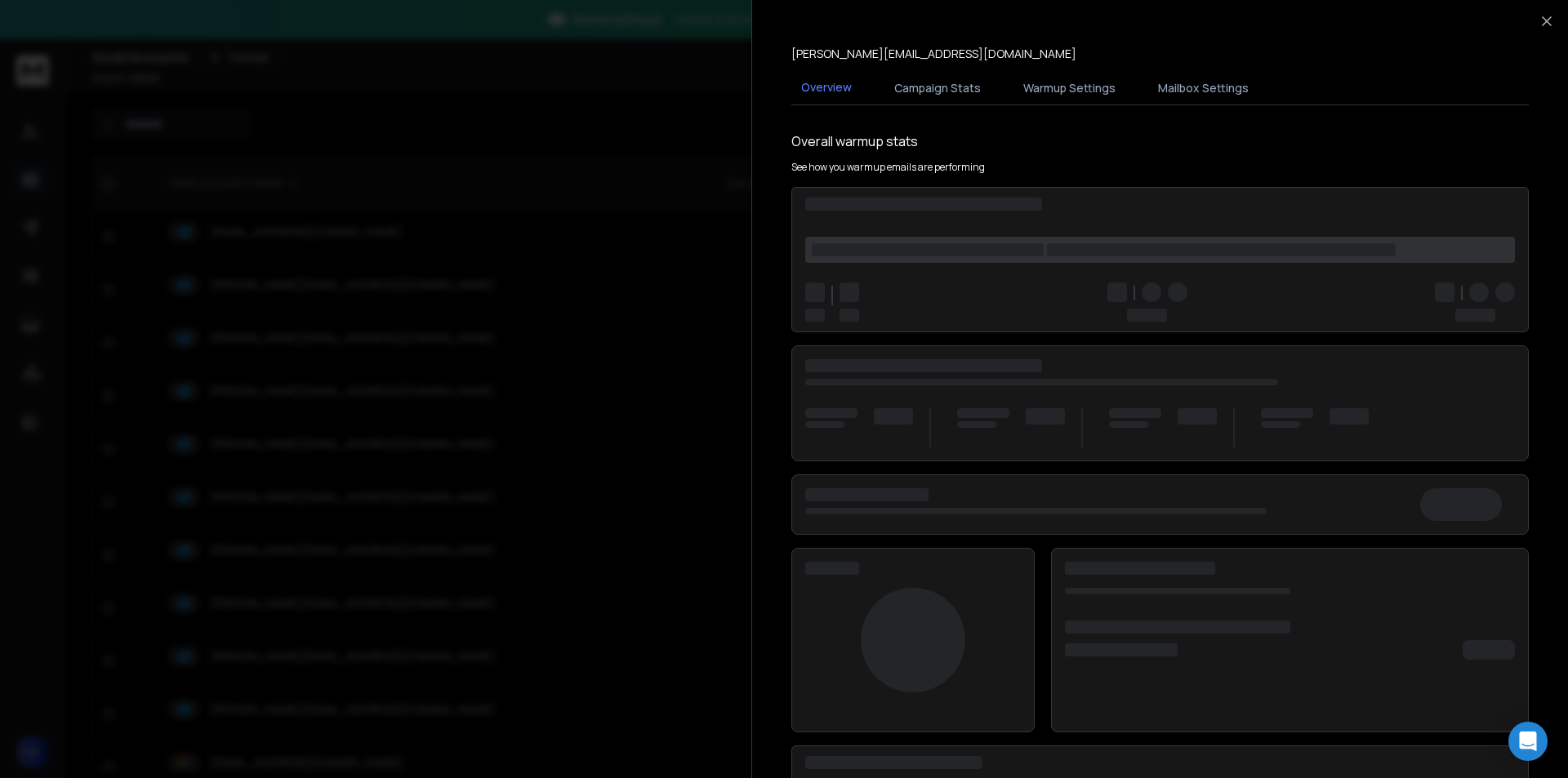
click at [262, 228] on div at bounding box center [784, 389] width 1568 height 778
